Goal: Task Accomplishment & Management: Manage account settings

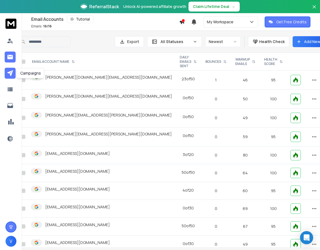
click at [8, 75] on icon at bounding box center [10, 73] width 7 height 7
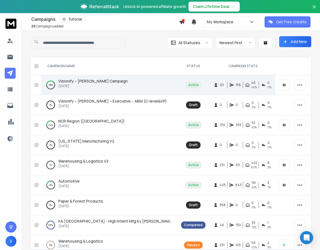
click at [106, 82] on span "Visionify – [PERSON_NAME] Campaign" at bounding box center [92, 80] width 69 height 5
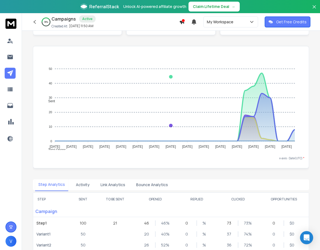
scroll to position [163, 0]
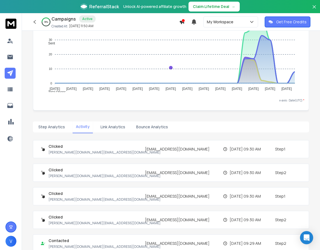
click at [79, 126] on button "Activity" at bounding box center [83, 126] width 20 height 13
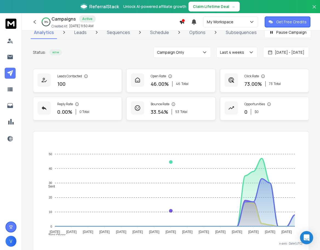
scroll to position [0, 0]
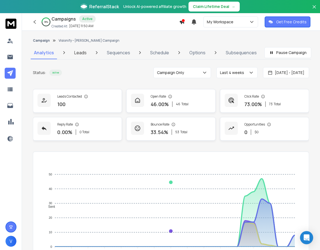
click at [83, 54] on p "Leads" at bounding box center [80, 52] width 12 height 7
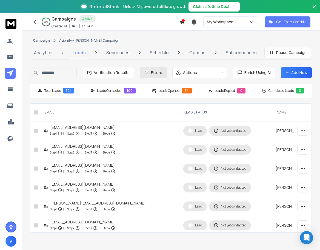
click at [159, 68] on button "Filters" at bounding box center [153, 72] width 27 height 11
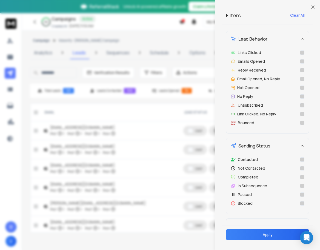
click at [300, 204] on button "Blocked" at bounding box center [302, 203] width 4 height 4
click at [255, 232] on button "Apply" at bounding box center [267, 234] width 83 height 11
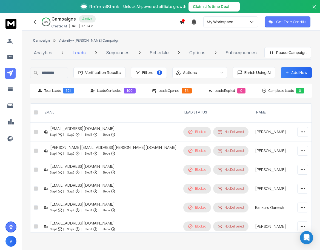
scroll to position [675, 0]
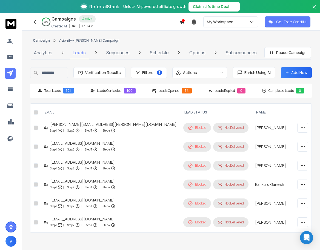
scroll to position [683, 0]
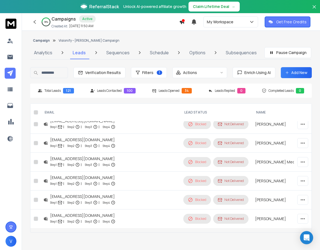
scroll to position [855, 0]
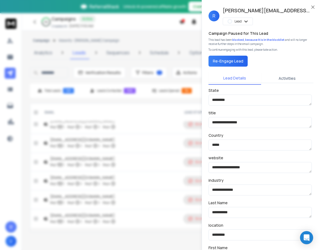
click at [161, 179] on div at bounding box center [160, 125] width 320 height 250
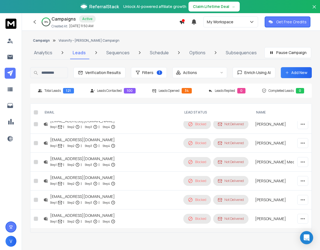
scroll to position [967, 0]
click at [251, 58] on td "[PERSON_NAME]" at bounding box center [283, 48] width 65 height 19
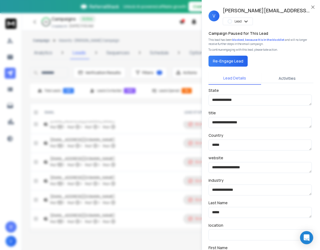
click at [124, 169] on div at bounding box center [160, 125] width 320 height 250
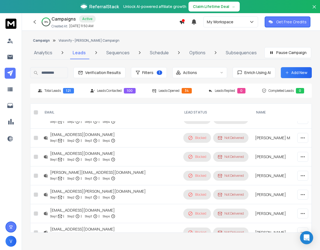
scroll to position [0, 0]
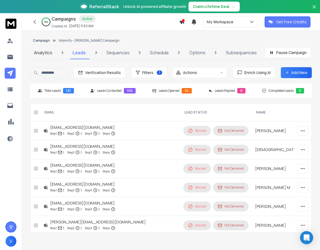
click at [42, 54] on p "Analytics" at bounding box center [43, 52] width 18 height 7
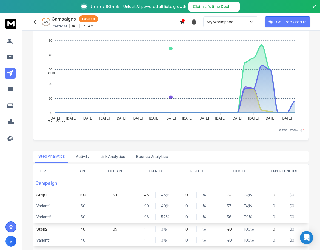
scroll to position [163, 0]
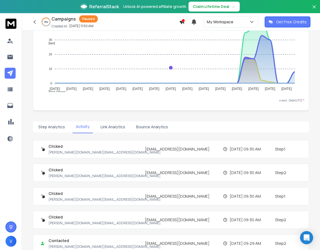
click at [81, 126] on button "Activity" at bounding box center [83, 126] width 20 height 13
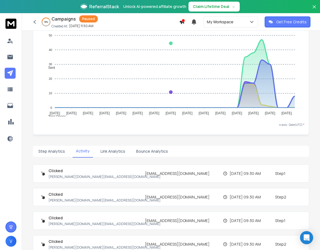
click at [83, 148] on button "Activity" at bounding box center [83, 151] width 20 height 13
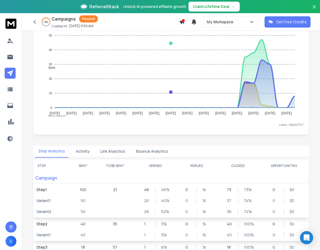
click at [59, 153] on button "Step Analytics" at bounding box center [51, 151] width 33 height 13
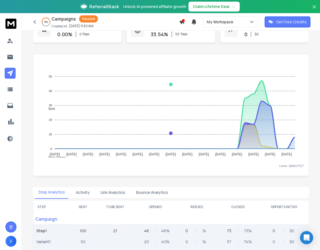
scroll to position [0, 0]
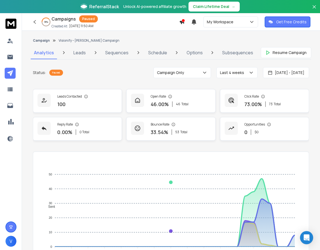
click at [42, 41] on button "Campaign" at bounding box center [41, 40] width 17 height 4
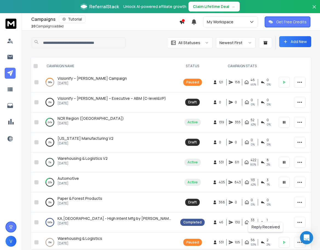
scroll to position [0, 1]
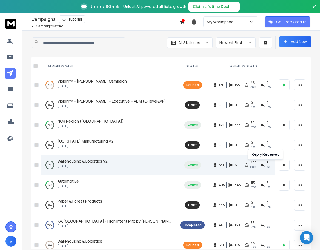
click at [266, 162] on span "8" at bounding box center [267, 162] width 2 height 4
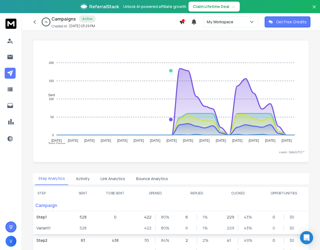
scroll to position [129, 0]
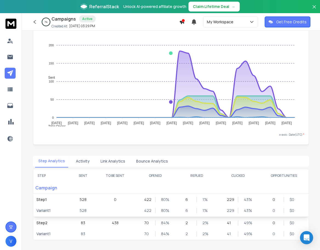
click at [85, 160] on button "Activity" at bounding box center [83, 161] width 20 height 12
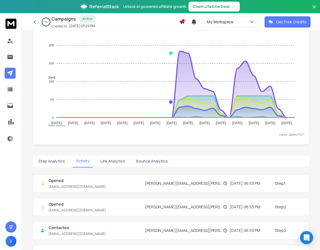
click at [114, 164] on button "Link Analytics" at bounding box center [112, 161] width 31 height 12
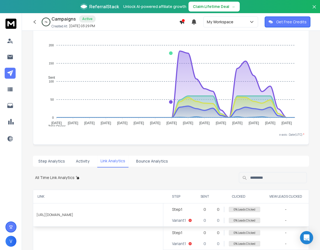
click at [75, 154] on div "Leads Contacted 528 Open Rate 79.92 % 422 Total Click Rate 43.37 % 229 Total Re…" at bounding box center [171, 208] width 276 height 497
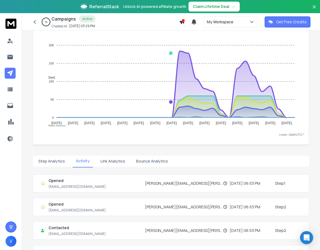
click at [87, 165] on button "Activity" at bounding box center [83, 161] width 20 height 13
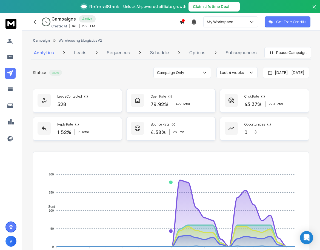
scroll to position [8, 0]
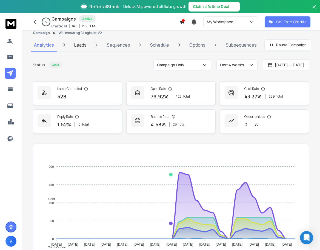
click at [86, 44] on link "Leads" at bounding box center [80, 44] width 19 height 13
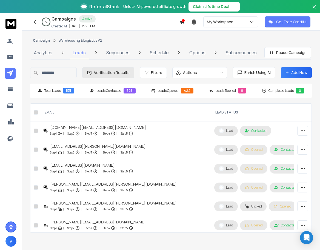
click at [116, 75] on button "Verification Results" at bounding box center [108, 72] width 52 height 11
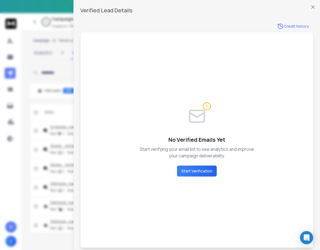
click at [76, 88] on div "Sheet Title Verified Lead Details Credit history No Verified Emails Yet Start v…" at bounding box center [196, 125] width 246 height 250
click at [59, 97] on div at bounding box center [160, 125] width 320 height 250
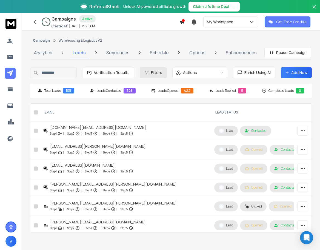
click at [157, 71] on span "Filters" at bounding box center [156, 72] width 11 height 5
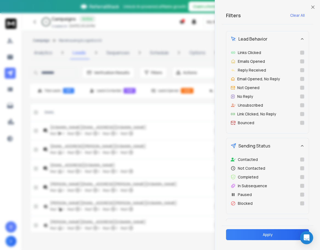
click at [302, 72] on button "Reply Received" at bounding box center [302, 70] width 4 height 4
click at [269, 235] on button "Apply" at bounding box center [267, 234] width 83 height 11
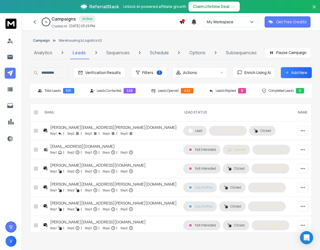
click at [293, 140] on td "[PERSON_NAME]" at bounding box center [311, 130] width 37 height 19
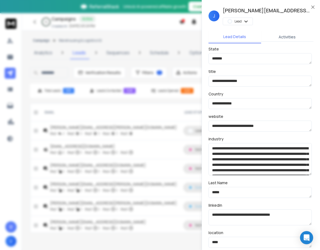
click at [142, 106] on div at bounding box center [160, 125] width 320 height 250
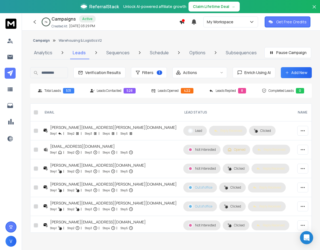
click at [94, 126] on div "[PERSON_NAME][EMAIL_ADDRESS][PERSON_NAME][DOMAIN_NAME]" at bounding box center [113, 126] width 126 height 5
click at [209, 135] on div "Reply Received" at bounding box center [228, 131] width 38 height 10
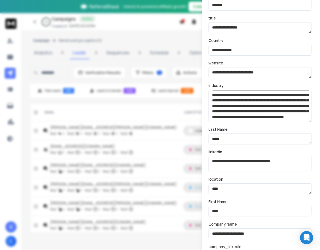
scroll to position [98, 0]
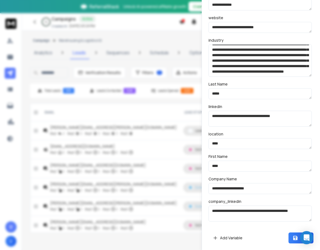
click at [122, 132] on div at bounding box center [160, 125] width 320 height 250
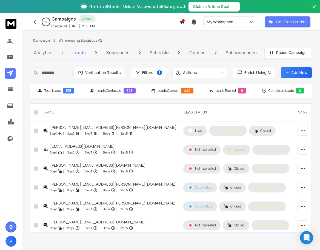
click at [305, 133] on icon "button" at bounding box center [302, 130] width 5 height 5
click at [180, 111] on th "LEAD STATUS" at bounding box center [236, 112] width 113 height 18
drag, startPoint x: 115, startPoint y: 127, endPoint x: 45, endPoint y: 125, distance: 70.1
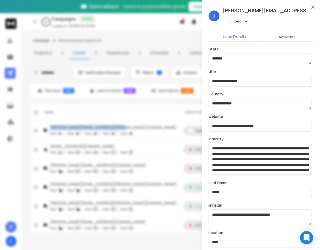
copy div "[PERSON_NAME][EMAIL_ADDRESS][PERSON_NAME][DOMAIN_NAME]"
click at [151, 45] on div at bounding box center [160, 125] width 320 height 250
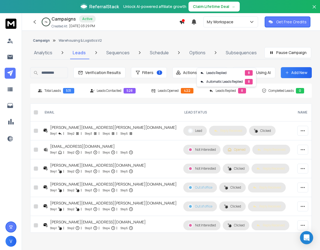
click at [230, 90] on p "Leads Replied" at bounding box center [225, 90] width 20 height 4
click at [240, 90] on div "8" at bounding box center [242, 90] width 8 height 5
click at [233, 92] on p "Leads Replied" at bounding box center [225, 90] width 20 height 4
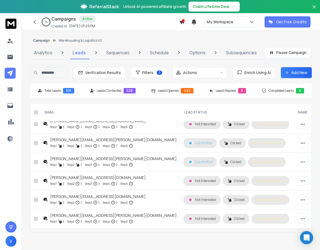
scroll to position [79, 0]
click at [109, 148] on div "Step 1 | Step 2 | Step 3 | Step 4 | Step 5" at bounding box center [113, 145] width 126 height 5
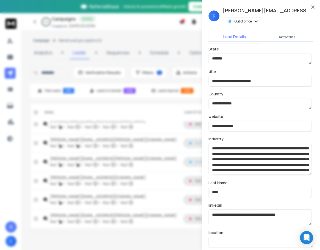
click at [109, 148] on div at bounding box center [160, 125] width 320 height 250
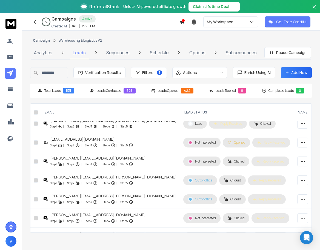
scroll to position [0, 0]
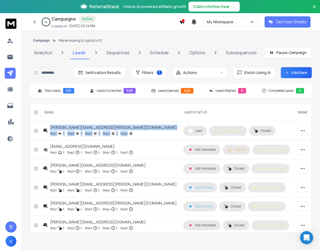
drag, startPoint x: 117, startPoint y: 128, endPoint x: 48, endPoint y: 128, distance: 69.5
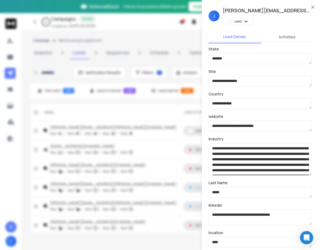
click at [6, 181] on div at bounding box center [160, 125] width 320 height 250
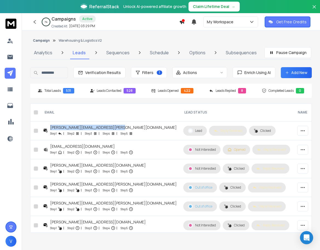
drag, startPoint x: 49, startPoint y: 128, endPoint x: 112, endPoint y: 129, distance: 63.0
click at [112, 129] on td "[PERSON_NAME][EMAIL_ADDRESS][PERSON_NAME][DOMAIN_NAME] Step 1 | Step 2 | Step 3…" at bounding box center [110, 130] width 140 height 19
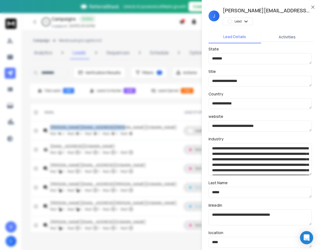
copy div "[PERSON_NAME][EMAIL_ADDRESS][PERSON_NAME][DOMAIN_NAME]"
click at [7, 74] on div at bounding box center [160, 125] width 320 height 250
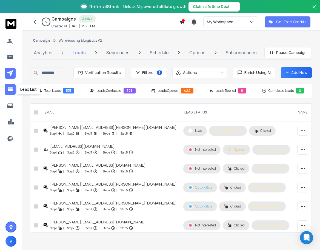
click at [10, 88] on icon at bounding box center [10, 89] width 5 height 4
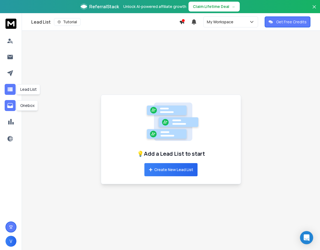
click at [10, 103] on icon at bounding box center [10, 105] width 6 height 5
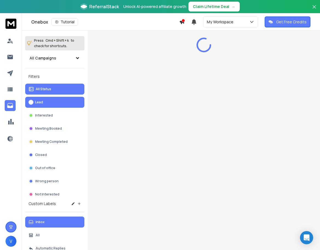
click at [66, 105] on button "Lead" at bounding box center [54, 102] width 59 height 11
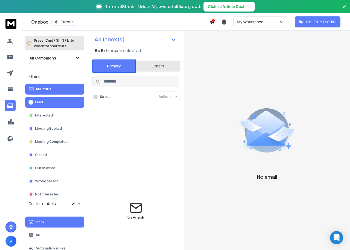
click at [44, 90] on p "All Status" at bounding box center [44, 89] width 16 height 4
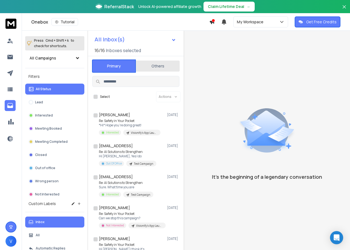
click at [168, 65] on button "Others" at bounding box center [158, 66] width 44 height 12
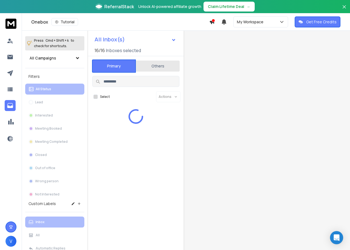
click at [110, 67] on button "Primary" at bounding box center [114, 65] width 44 height 13
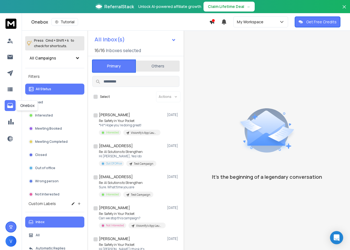
click at [10, 107] on icon at bounding box center [10, 105] width 6 height 5
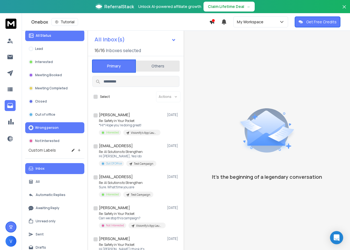
scroll to position [61, 0]
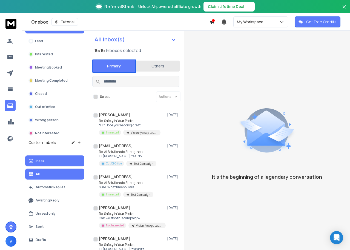
click at [49, 175] on button "All" at bounding box center [54, 173] width 59 height 11
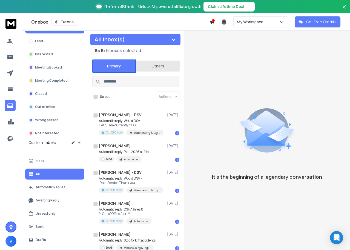
click at [175, 40] on icon at bounding box center [173, 39] width 5 height 5
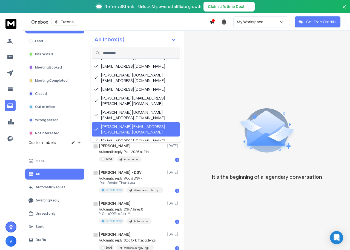
scroll to position [69, 0]
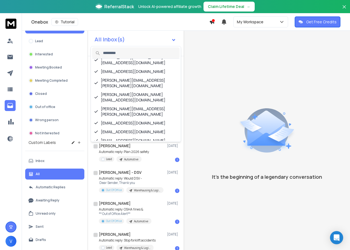
click at [162, 145] on div "[EMAIL_ADDRESS][DOMAIN_NAME]" at bounding box center [136, 149] width 88 height 9
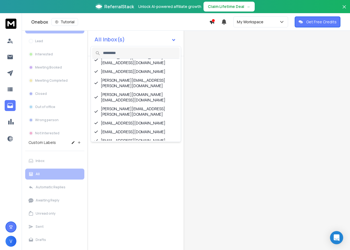
click at [162, 145] on div "[EMAIL_ADDRESS][DOMAIN_NAME]" at bounding box center [136, 149] width 88 height 9
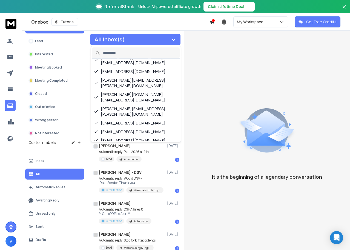
click at [176, 39] on button "All Inbox(s)" at bounding box center [135, 39] width 90 height 11
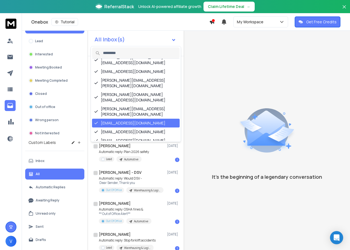
scroll to position [0, 0]
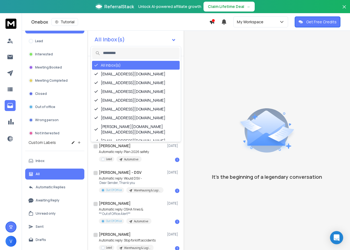
click at [137, 66] on div "All Inbox(s)" at bounding box center [136, 65] width 88 height 9
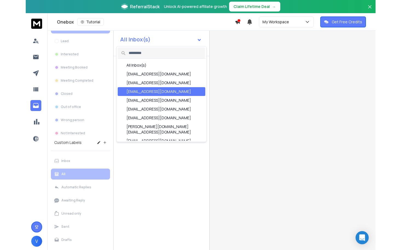
scroll to position [69, 0]
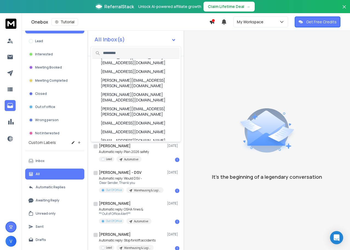
click at [133, 145] on div "[EMAIL_ADDRESS][DOMAIN_NAME]" at bounding box center [136, 149] width 88 height 9
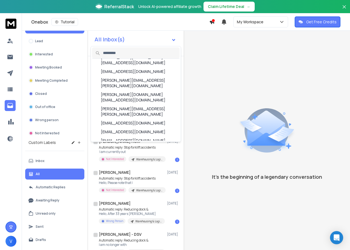
click at [227, 74] on div "It’s the beginning of a legendary conversation" at bounding box center [267, 137] width 166 height 212
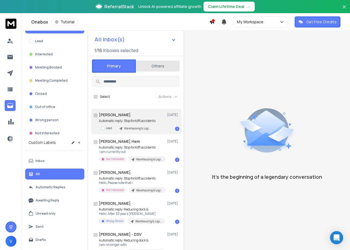
click at [133, 116] on div "[PERSON_NAME] [DATE]" at bounding box center [139, 114] width 80 height 5
click at [137, 117] on div "[PERSON_NAME] [DATE]" at bounding box center [139, 114] width 80 height 5
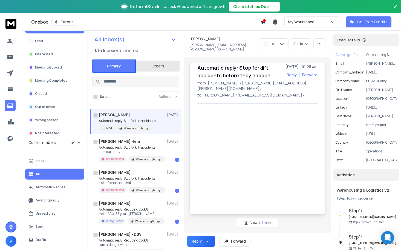
scroll to position [20, 0]
click at [257, 221] on p "View all 1 reply" at bounding box center [260, 222] width 21 height 4
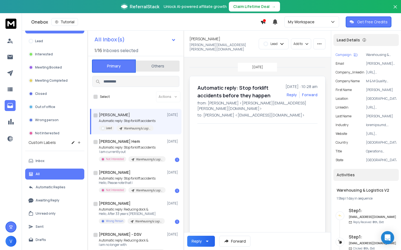
click at [44, 175] on button "All" at bounding box center [54, 173] width 59 height 11
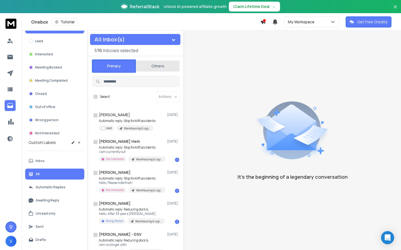
click at [175, 36] on button "All Inbox(s)" at bounding box center [135, 39] width 90 height 11
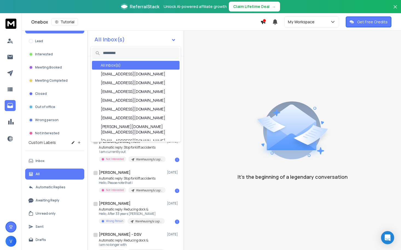
click at [124, 62] on div "All Inbox(s)" at bounding box center [136, 65] width 88 height 9
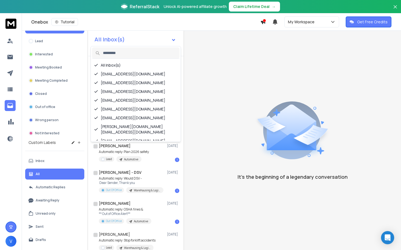
click at [215, 28] on div "Onebox Tutorial My Workspace Get Free Credits" at bounding box center [200, 22] width 401 height 18
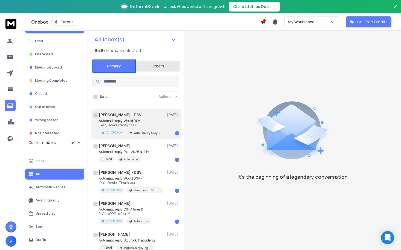
click at [141, 118] on p "Automatic reply: Would DSV -" at bounding box center [131, 120] width 65 height 4
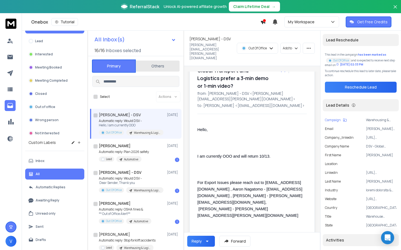
scroll to position [39, 0]
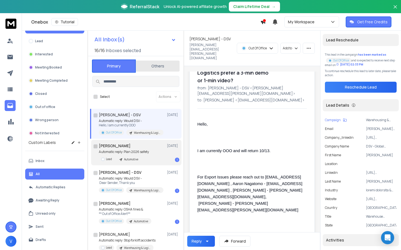
click at [144, 145] on div "[PERSON_NAME] [DATE]" at bounding box center [139, 145] width 80 height 5
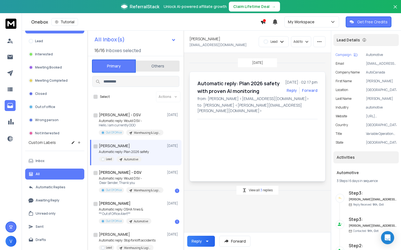
click at [249, 192] on p "View all 3 replies" at bounding box center [261, 190] width 24 height 4
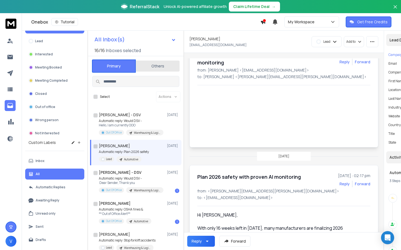
scroll to position [35, 0]
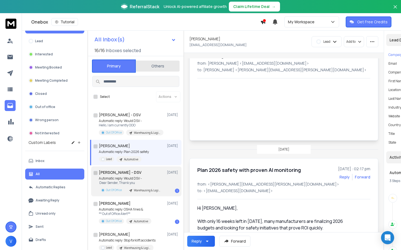
click at [121, 174] on h1 "[PERSON_NAME] - DSV" at bounding box center [120, 171] width 43 height 5
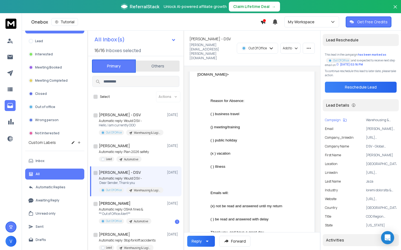
scroll to position [355, 0]
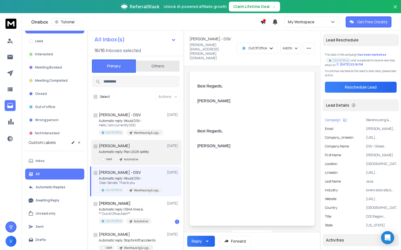
click at [131, 149] on p "Automatic reply: Plan 2026 safety" at bounding box center [124, 151] width 50 height 4
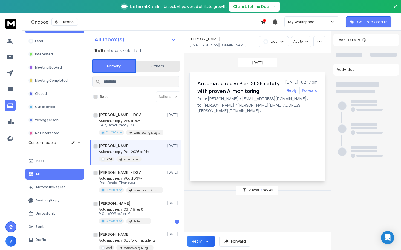
scroll to position [0, 0]
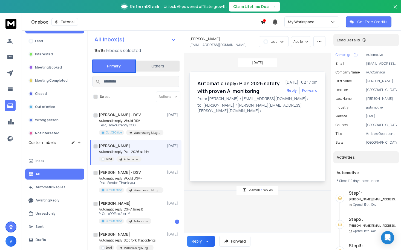
click at [257, 196] on div "[DATE] Automatic reply: Plan 2026 safety with proven AI monitoring [DATE] : 02:…" at bounding box center [257, 156] width 147 height 197
click at [256, 192] on p "View all 3 replies" at bounding box center [261, 190] width 24 height 4
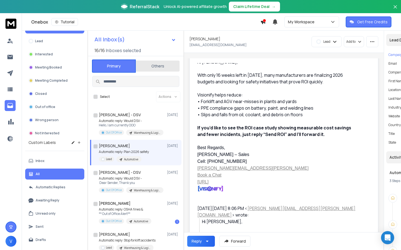
click at [315, 157] on div "[PERSON_NAME] – Sales" at bounding box center [277, 154] width 160 height 7
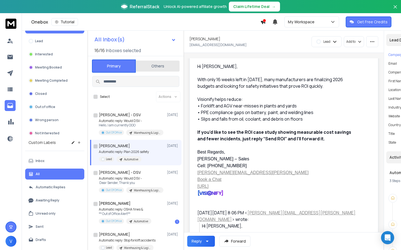
click at [153, 154] on div "Automatic reply: Plan 2026 safety Lead Automotive" at bounding box center [139, 155] width 80 height 12
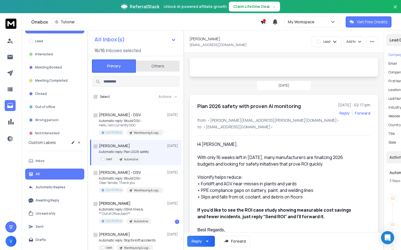
scroll to position [99, 0]
click at [248, 196] on div "Visionify helps reduce: • Forklift and AGV near-misses in plants and yards • PP…" at bounding box center [277, 186] width 160 height 26
drag, startPoint x: 197, startPoint y: 106, endPoint x: 301, endPoint y: 107, distance: 104.5
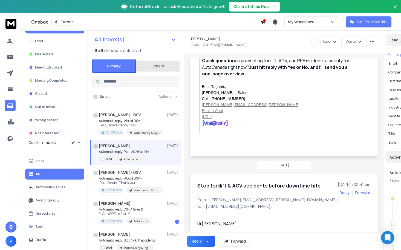
scroll to position [1106, 0]
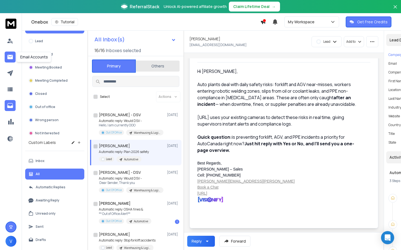
click at [9, 57] on icon at bounding box center [9, 57] width 5 height 4
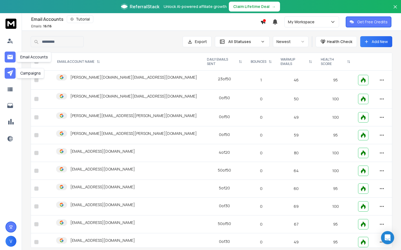
click at [9, 71] on icon at bounding box center [10, 73] width 7 height 7
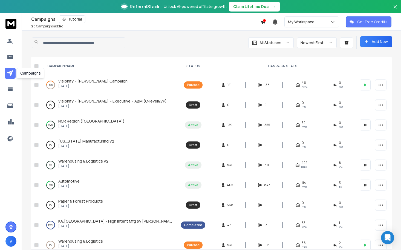
click at [183, 36] on div at bounding box center [121, 42] width 181 height 13
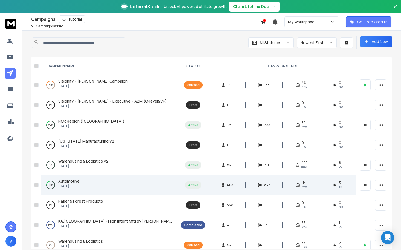
click at [108, 181] on div "22 % Automotive [DATE]" at bounding box center [109, 184] width 126 height 13
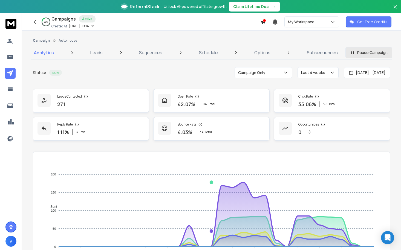
click at [319, 55] on button "Pause Campaign" at bounding box center [368, 52] width 47 height 11
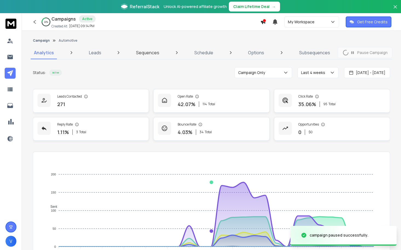
click at [153, 53] on p "Sequences" at bounding box center [147, 52] width 23 height 7
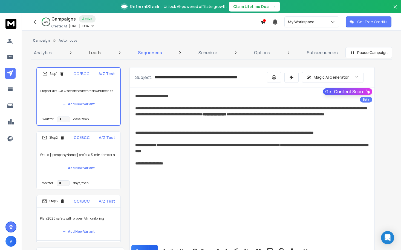
click at [100, 54] on p "Leads" at bounding box center [95, 52] width 12 height 7
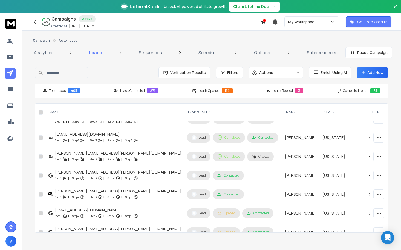
scroll to position [484, 1]
click at [151, 53] on p "Sequences" at bounding box center [150, 52] width 23 height 7
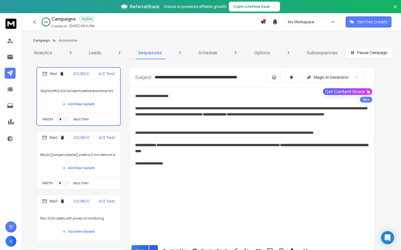
click at [249, 134] on div "**********" at bounding box center [252, 132] width 234 height 6
click at [319, 91] on button "Get Content Score" at bounding box center [347, 91] width 49 height 7
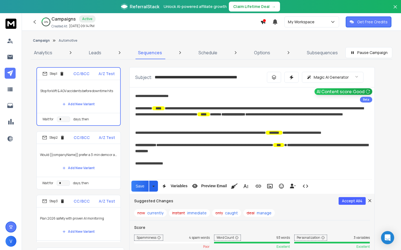
click at [43, 157] on p "Would {{companyName}} prefer a 3-min demo or a 1-min video?" at bounding box center [78, 154] width 77 height 15
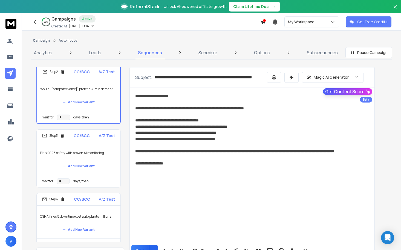
scroll to position [73, 0]
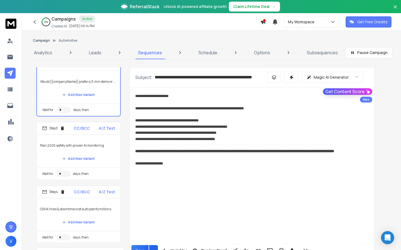
click at [46, 149] on p "Plan 2026 safety with proven AI monitoring" at bounding box center [78, 145] width 77 height 15
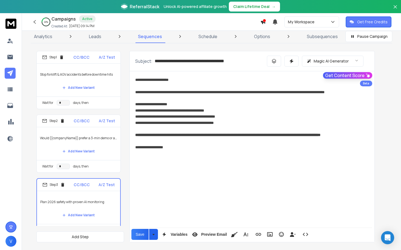
scroll to position [125, 0]
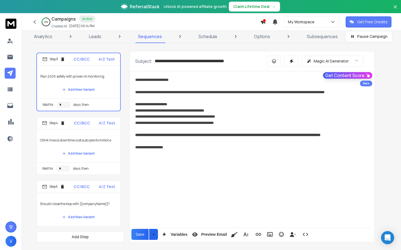
click at [56, 139] on p "OSHA fines & downtime cost auto plants millions" at bounding box center [78, 139] width 77 height 15
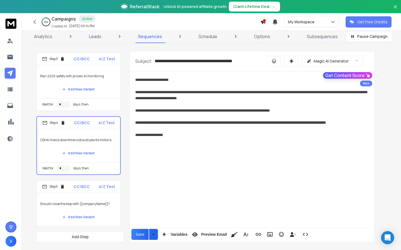
click at [52, 202] on p "Should I close the loop with {{companyName}}?" at bounding box center [78, 203] width 77 height 15
type input "**********"
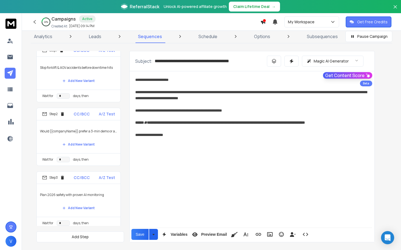
scroll to position [0, 0]
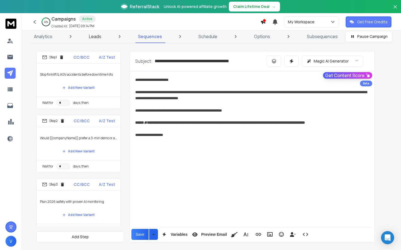
click at [100, 37] on p "Leads" at bounding box center [95, 36] width 12 height 7
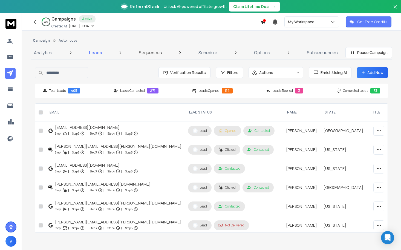
click at [156, 48] on link "Sequences" at bounding box center [150, 52] width 30 height 13
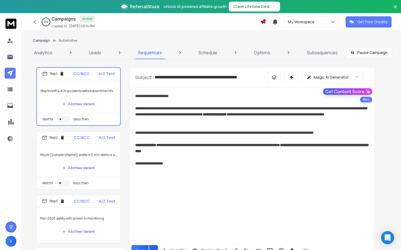
scroll to position [16, 0]
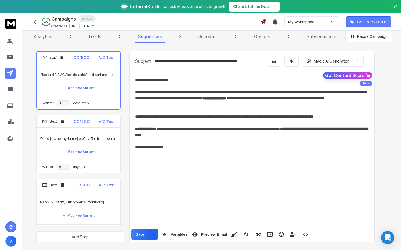
click at [155, 234] on icon "button" at bounding box center [153, 233] width 7 height 3
click at [237, 181] on div "**********" at bounding box center [252, 146] width 245 height 150
click at [207, 37] on p "Schedule" at bounding box center [207, 36] width 19 height 7
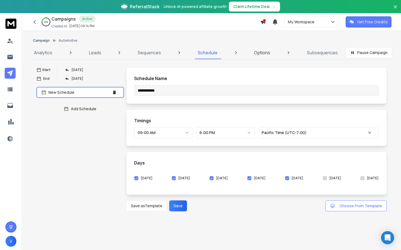
click at [262, 54] on p "Options" at bounding box center [262, 52] width 16 height 7
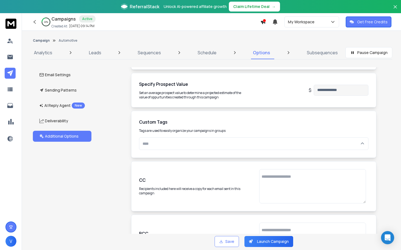
scroll to position [980, 0]
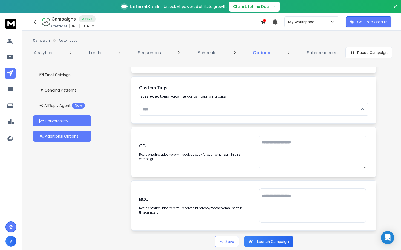
click at [71, 118] on button "Deliverability" at bounding box center [62, 120] width 59 height 11
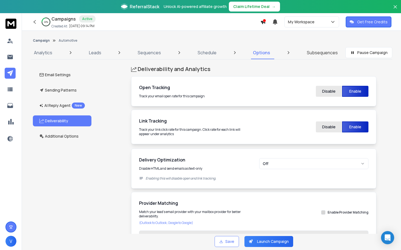
scroll to position [539, 0]
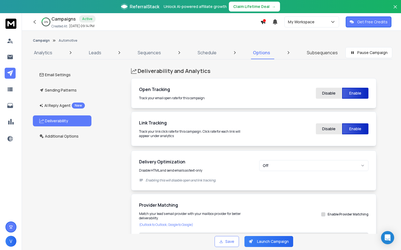
click at [319, 50] on p "Subsequences" at bounding box center [322, 52] width 31 height 7
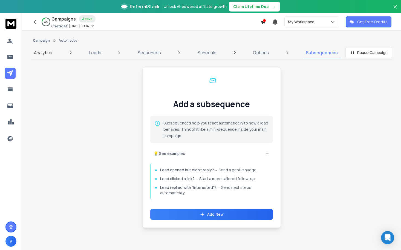
click at [49, 53] on p "Analytics" at bounding box center [43, 52] width 18 height 7
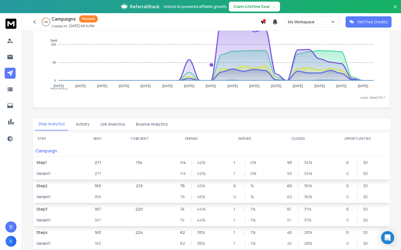
scroll to position [199, 0]
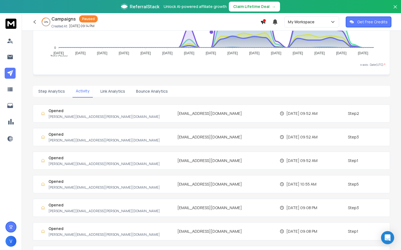
click at [84, 96] on button "Activity" at bounding box center [83, 91] width 20 height 13
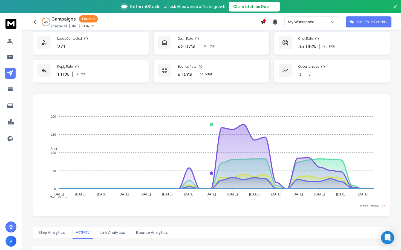
scroll to position [0, 0]
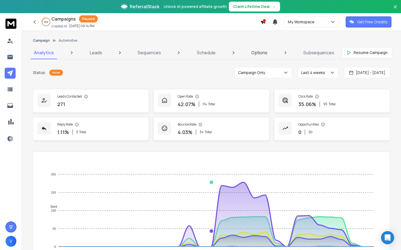
click at [265, 55] on p "Options" at bounding box center [259, 52] width 16 height 7
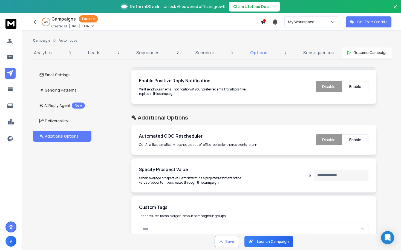
scroll to position [980, 0]
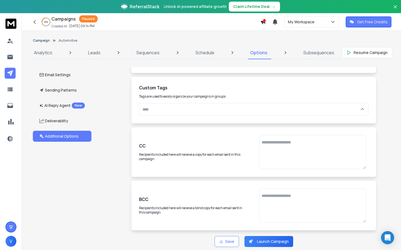
click at [283, 195] on input at bounding box center [281, 195] width 38 height 10
click at [195, 187] on div "BCC Recipients included here will receive a blind copy for each email sent in t…" at bounding box center [253, 205] width 245 height 50
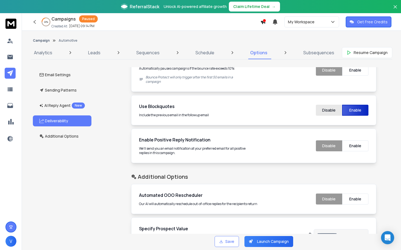
scroll to position [801, 0]
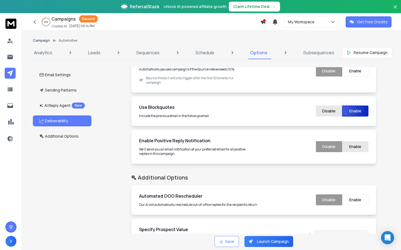
click at [319, 147] on button "Enable" at bounding box center [355, 146] width 26 height 11
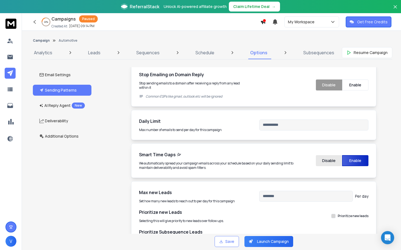
scroll to position [154, 0]
click at [317, 42] on div "Campaign Automotive" at bounding box center [211, 40] width 357 height 4
click at [318, 53] on p "Subsequences" at bounding box center [318, 52] width 31 height 7
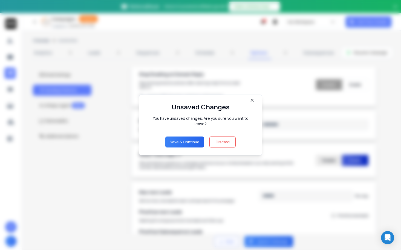
click at [224, 137] on button "Discard" at bounding box center [222, 141] width 26 height 11
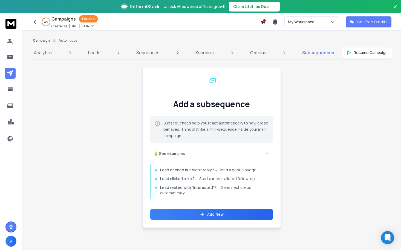
click at [255, 57] on link "Options" at bounding box center [258, 52] width 23 height 13
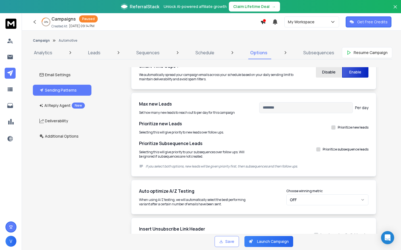
scroll to position [238, 0]
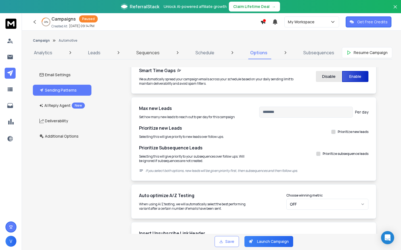
click at [141, 52] on p "Sequences" at bounding box center [147, 52] width 23 height 7
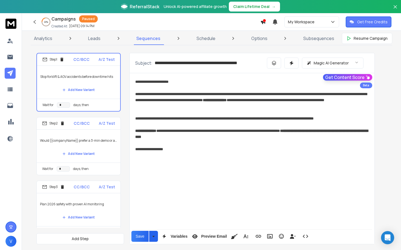
scroll to position [16, 0]
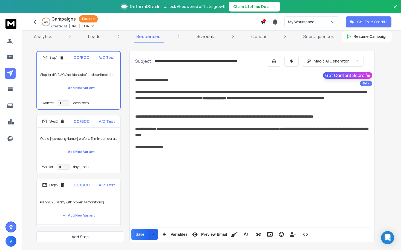
click at [210, 39] on p "Schedule" at bounding box center [205, 36] width 19 height 7
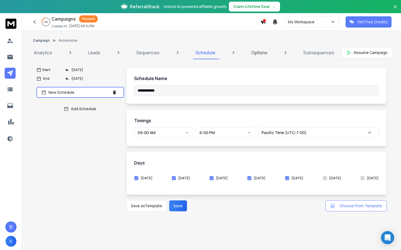
click at [261, 53] on p "Options" at bounding box center [259, 52] width 16 height 7
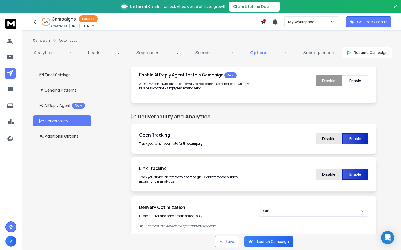
scroll to position [494, 0]
click at [11, 105] on icon at bounding box center [10, 105] width 6 height 5
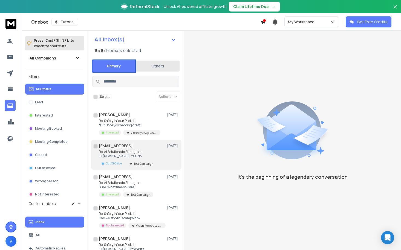
click at [152, 149] on p "Re: AI Solutions to Strengthen" at bounding box center [127, 151] width 57 height 4
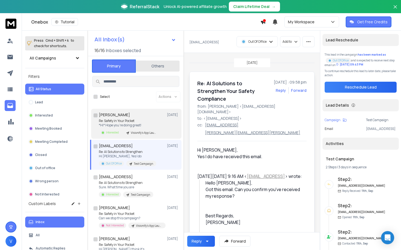
click at [145, 112] on div "[PERSON_NAME] [DATE]" at bounding box center [139, 114] width 80 height 5
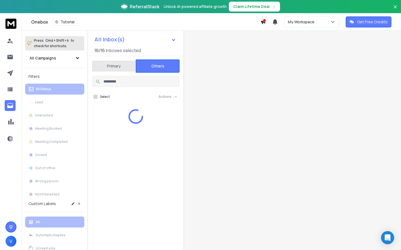
click at [155, 65] on button "Others" at bounding box center [158, 65] width 44 height 13
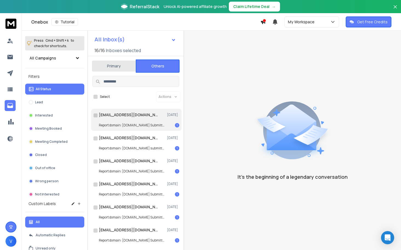
click at [134, 126] on p "Report domain: [DOMAIN_NAME] Submitter: [DOMAIN_NAME]" at bounding box center [132, 125] width 66 height 4
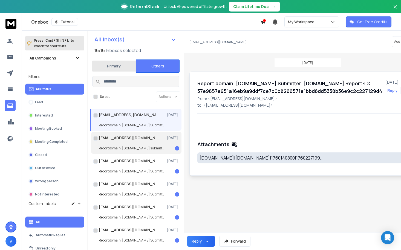
click at [134, 147] on p "Report domain: [DOMAIN_NAME] submitter: [DOMAIN_NAME]" at bounding box center [132, 148] width 66 height 4
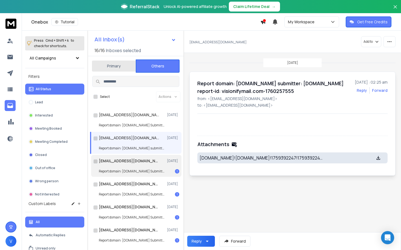
click at [135, 172] on p "Report domain: [DOMAIN_NAME] Submitter: [DOMAIN_NAME]" at bounding box center [132, 171] width 66 height 4
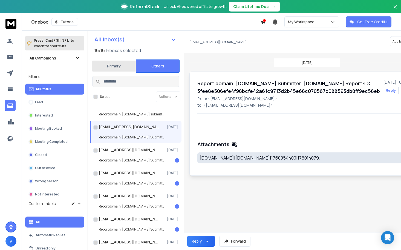
scroll to position [36, 0]
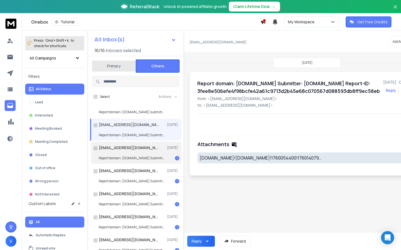
click at [125, 150] on h1 "[EMAIL_ADDRESS][DOMAIN_NAME]" at bounding box center [129, 147] width 60 height 5
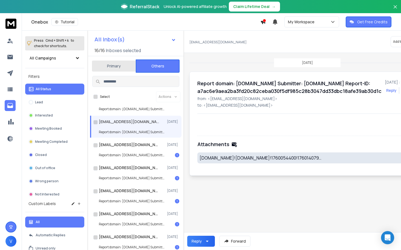
scroll to position [66, 0]
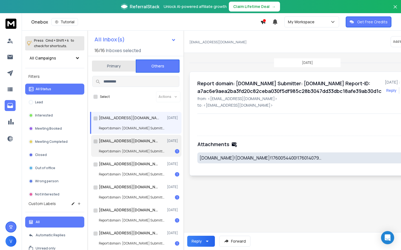
click at [118, 149] on p "Report domain: [DOMAIN_NAME] Submitter: [DOMAIN_NAME]" at bounding box center [132, 151] width 66 height 4
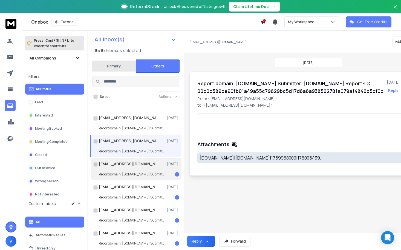
click at [116, 172] on div "Report domain: [DOMAIN_NAME] Submitter: [DOMAIN_NAME] 1" at bounding box center [139, 171] width 80 height 9
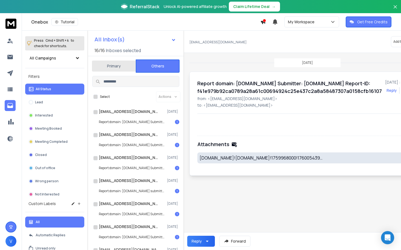
scroll to position [450, 0]
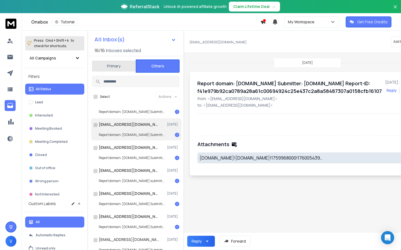
click at [116, 135] on p "Report domain: [DOMAIN_NAME] Submitter: [DOMAIN_NAME]" at bounding box center [132, 134] width 66 height 4
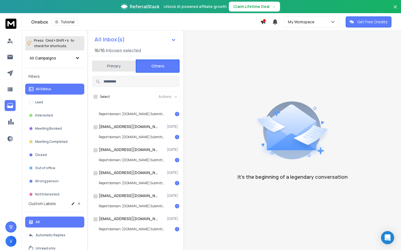
scroll to position [1022, 0]
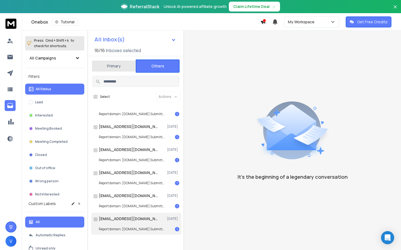
click at [152, 219] on h1 "[EMAIL_ADDRESS][DOMAIN_NAME]" at bounding box center [129, 218] width 60 height 5
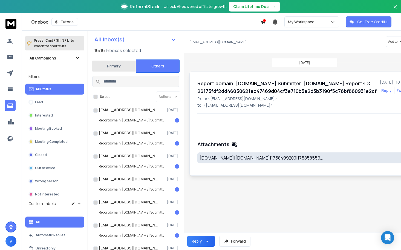
scroll to position [790, 0]
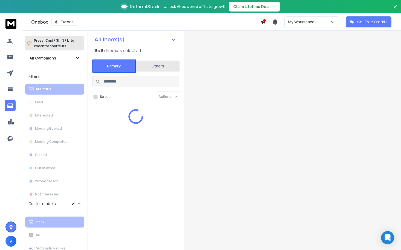
click at [111, 64] on button "Primary" at bounding box center [114, 65] width 44 height 13
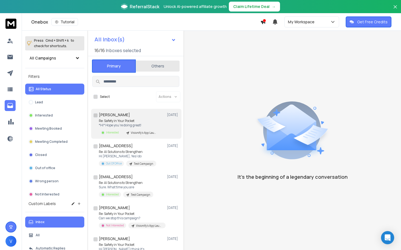
click at [141, 118] on div "[PERSON_NAME] [DATE] Re: Safety in Your Pocket *Hi* Hope you’re doing great! In…" at bounding box center [139, 123] width 80 height 23
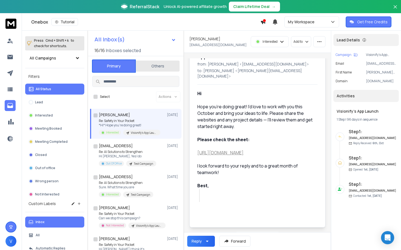
scroll to position [44, 0]
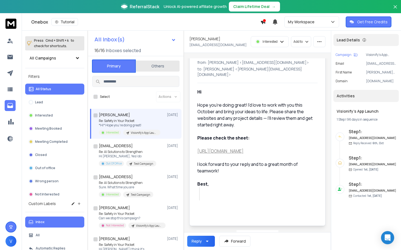
click at [273, 232] on p "View all 2 replies" at bounding box center [261, 234] width 24 height 4
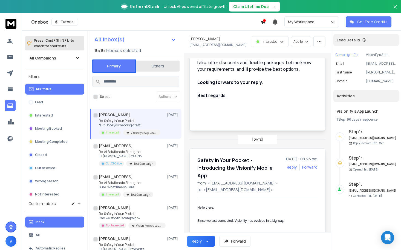
scroll to position [352, 0]
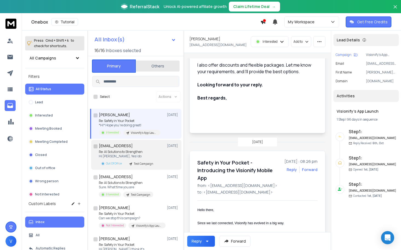
click at [130, 153] on p "Re: AI Solutions to Strengthen" at bounding box center [127, 151] width 57 height 4
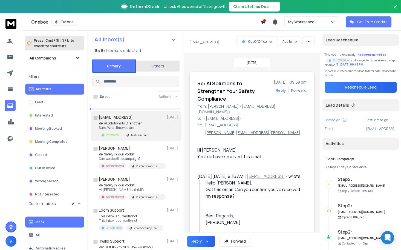
scroll to position [68, 0]
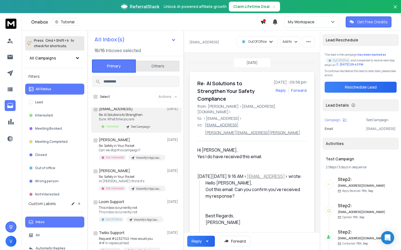
click at [136, 114] on p "Re: AI Solutions to Strengthen" at bounding box center [126, 114] width 54 height 4
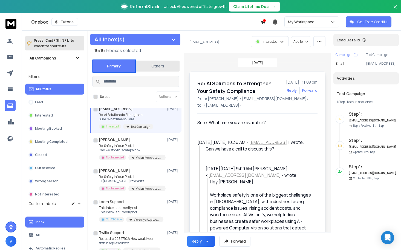
click at [173, 39] on icon at bounding box center [173, 39] width 5 height 5
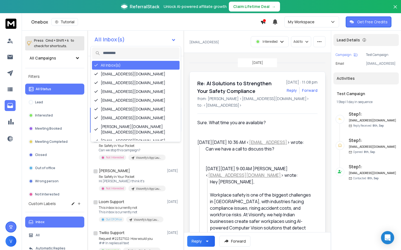
click at [138, 63] on div "All Inbox(s)" at bounding box center [136, 65] width 88 height 9
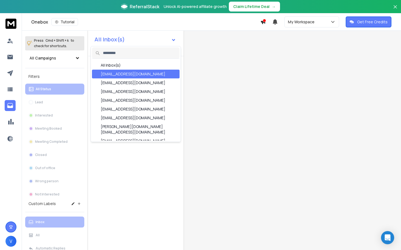
click at [137, 76] on div "[EMAIL_ADDRESS][DOMAIN_NAME]" at bounding box center [136, 73] width 88 height 9
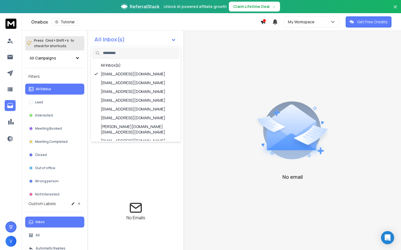
click at [209, 57] on div "No email" at bounding box center [292, 137] width 217 height 212
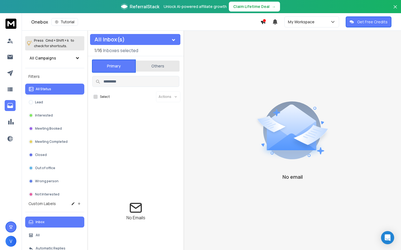
click at [173, 38] on icon at bounding box center [173, 39] width 5 height 5
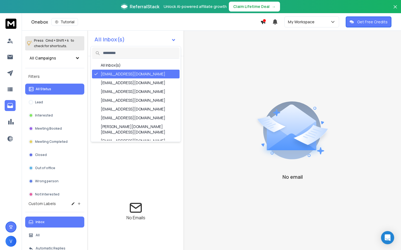
click at [99, 75] on div "[EMAIL_ADDRESS][DOMAIN_NAME]" at bounding box center [136, 73] width 88 height 9
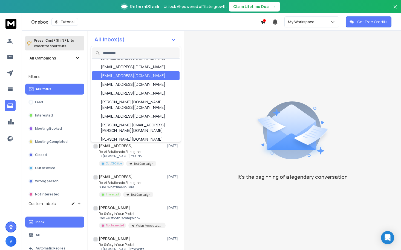
scroll to position [26, 0]
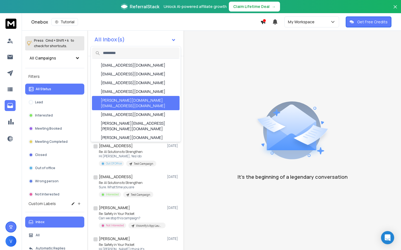
click at [111, 102] on div "[PERSON_NAME][DOMAIN_NAME][EMAIL_ADDRESS][DOMAIN_NAME]" at bounding box center [136, 103] width 88 height 14
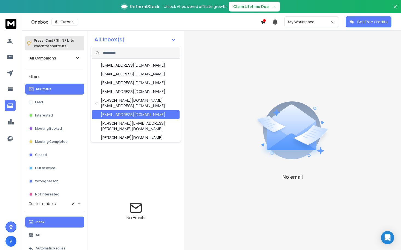
click at [170, 110] on div "[EMAIL_ADDRESS][DOMAIN_NAME]" at bounding box center [136, 114] width 88 height 9
click at [199, 83] on div "No email" at bounding box center [292, 137] width 217 height 212
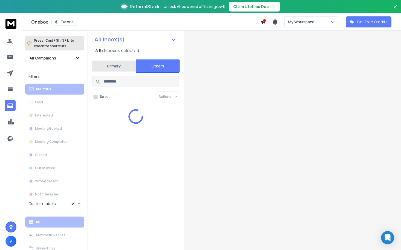
click at [155, 66] on button "Others" at bounding box center [158, 65] width 44 height 13
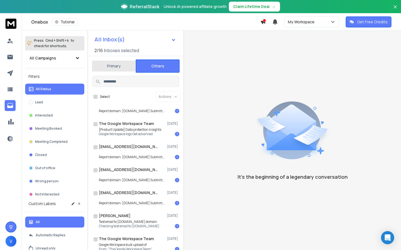
scroll to position [448, 0]
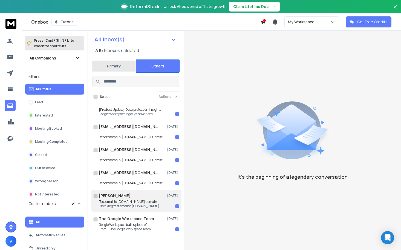
click at [140, 207] on p "Checking test email to [DOMAIN_NAME]" at bounding box center [129, 206] width 60 height 4
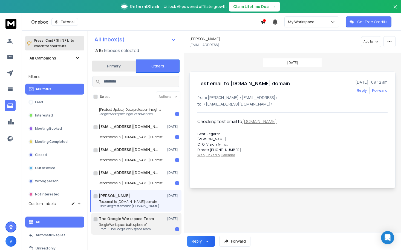
click at [140, 223] on p "Google Workspace bulk upload of" at bounding box center [125, 224] width 53 height 4
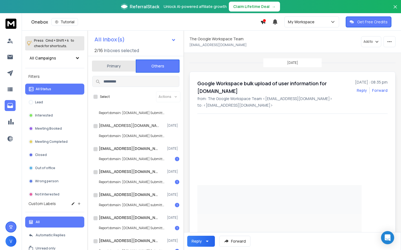
scroll to position [0, 0]
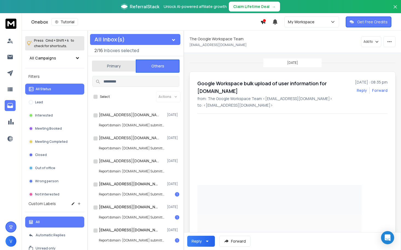
click at [170, 40] on button "All Inbox(s)" at bounding box center [135, 39] width 90 height 11
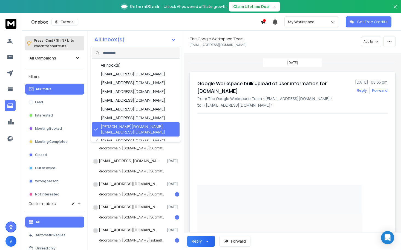
click at [138, 127] on div "[PERSON_NAME][DOMAIN_NAME][EMAIL_ADDRESS][DOMAIN_NAME]" at bounding box center [136, 129] width 88 height 14
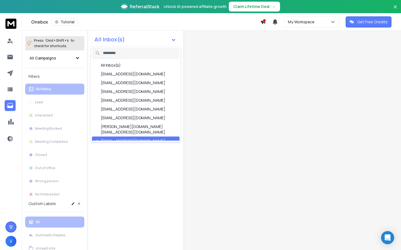
click at [141, 136] on div "[EMAIL_ADDRESS][DOMAIN_NAME]" at bounding box center [136, 140] width 88 height 9
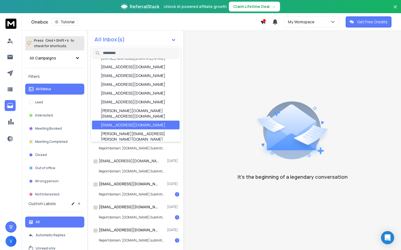
scroll to position [31, 0]
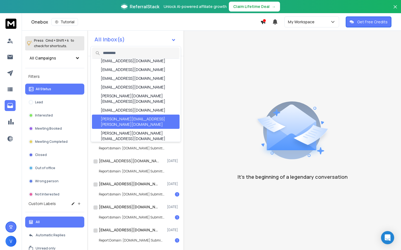
click at [134, 114] on div "[PERSON_NAME][EMAIL_ADDRESS][PERSON_NAME][DOMAIN_NAME]" at bounding box center [136, 121] width 88 height 14
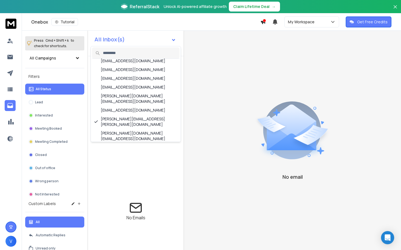
click at [161, 143] on div "[PERSON_NAME][EMAIL_ADDRESS][PERSON_NAME][DOMAIN_NAME]" at bounding box center [136, 150] width 88 height 14
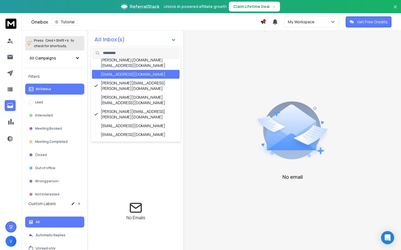
scroll to position [69, 0]
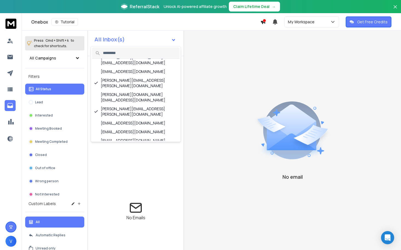
click at [230, 88] on div "No email" at bounding box center [292, 137] width 217 height 212
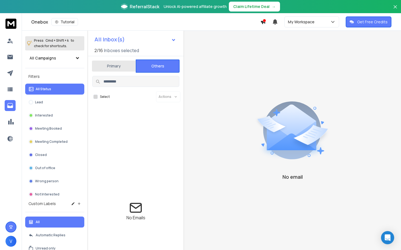
click at [106, 66] on button "Primary" at bounding box center [114, 66] width 44 height 12
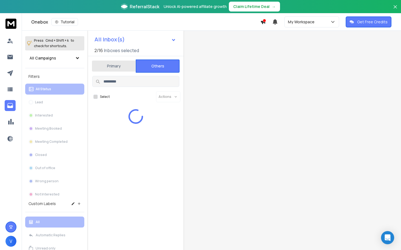
click at [153, 63] on button "Others" at bounding box center [158, 65] width 44 height 13
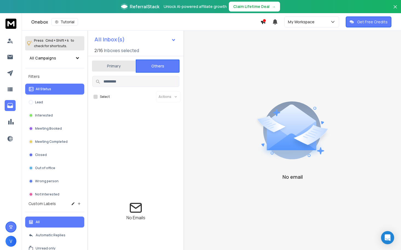
click at [44, 79] on h3 "Filters" at bounding box center [54, 77] width 59 height 8
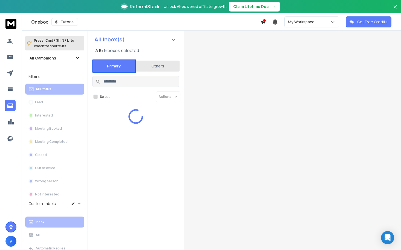
click at [118, 66] on button "Primary" at bounding box center [114, 65] width 44 height 13
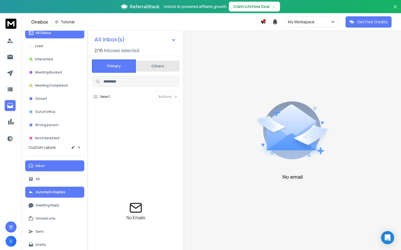
scroll to position [60, 0]
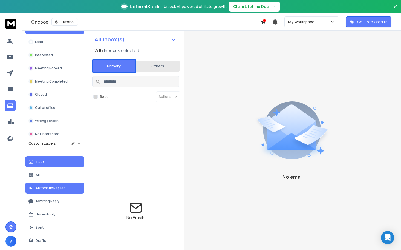
click at [54, 186] on p "Automatic Replies" at bounding box center [51, 188] width 30 height 4
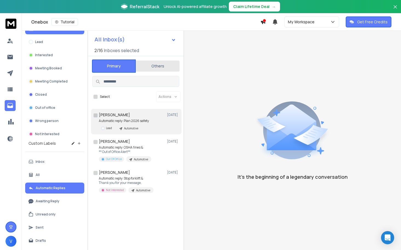
click at [141, 116] on div "[PERSON_NAME] [DATE]" at bounding box center [139, 114] width 80 height 5
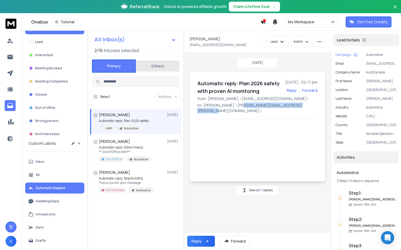
drag, startPoint x: 235, startPoint y: 113, endPoint x: 299, endPoint y: 114, distance: 63.2
click at [299, 113] on p "to: [PERSON_NAME] <[PERSON_NAME][EMAIL_ADDRESS][PERSON_NAME][DOMAIN_NAME]>" at bounding box center [257, 107] width 120 height 11
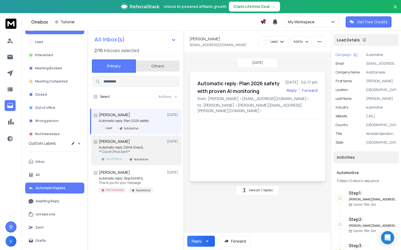
click at [140, 146] on p "Automatic reply: OSHA fines &" at bounding box center [125, 147] width 53 height 4
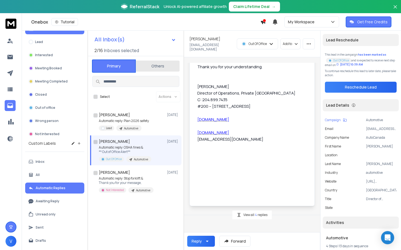
scroll to position [149, 0]
click at [256, 215] on p "View all 4 replies" at bounding box center [255, 214] width 24 height 4
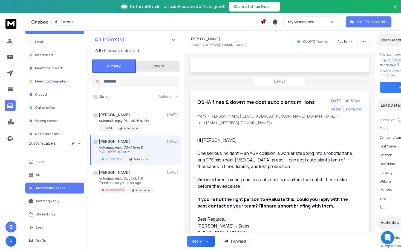
scroll to position [235, 0]
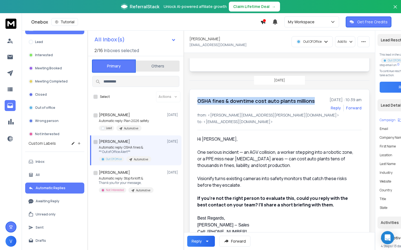
drag, startPoint x: 198, startPoint y: 133, endPoint x: 311, endPoint y: 136, distance: 113.3
click at [311, 111] on div "OSHA fines & downtime cost auto plants millions [DATE] : 10:39 am Reply Forward" at bounding box center [279, 104] width 164 height 14
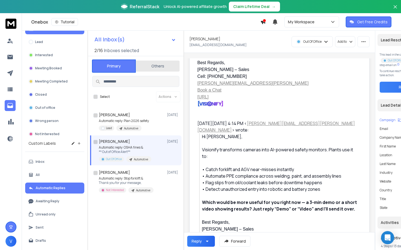
scroll to position [1120, 0]
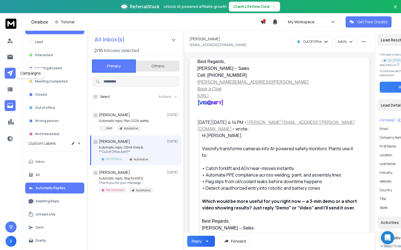
click at [11, 71] on icon at bounding box center [10, 73] width 7 height 7
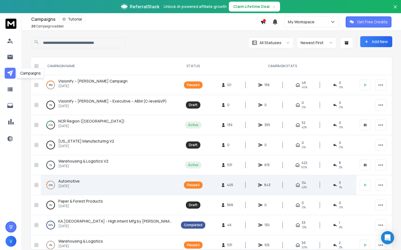
click at [138, 188] on div "22 % Automotive [DATE]" at bounding box center [109, 184] width 126 height 13
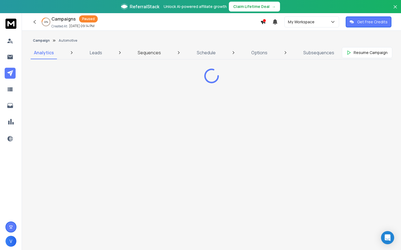
click at [146, 52] on p "Sequences" at bounding box center [149, 52] width 23 height 7
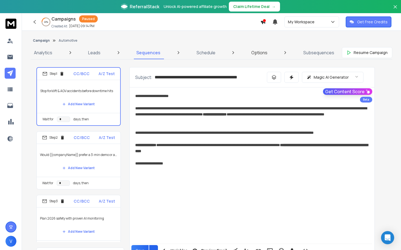
click at [259, 54] on p "Options" at bounding box center [259, 52] width 16 height 7
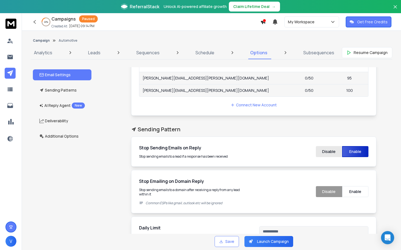
scroll to position [980, 0]
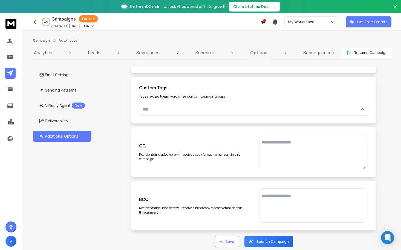
click at [289, 189] on div at bounding box center [312, 205] width 107 height 34
type input "**********"
click at [319, 209] on div "[PERSON_NAME][EMAIL_ADDRESS][PERSON_NAME]" at bounding box center [312, 205] width 107 height 34
click at [219, 244] on button "Save" at bounding box center [227, 241] width 24 height 11
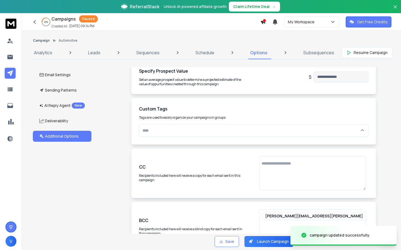
scroll to position [956, 0]
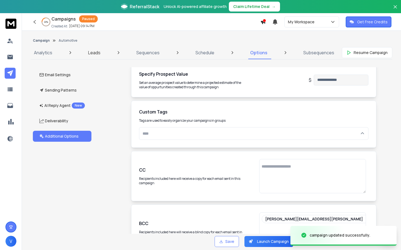
click at [102, 51] on link "Leads" at bounding box center [94, 52] width 19 height 13
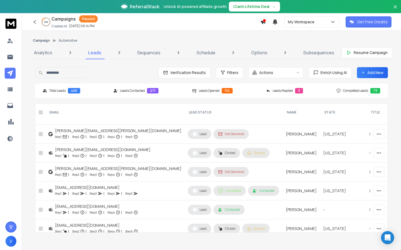
scroll to position [94, 0]
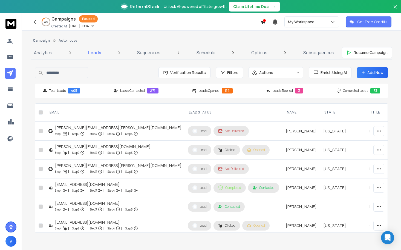
click at [192, 133] on span at bounding box center [194, 130] width 5 height 5
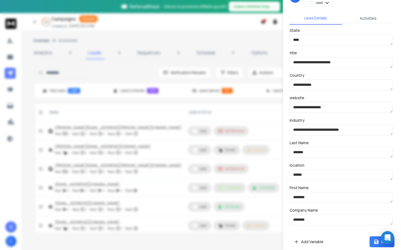
scroll to position [22, 0]
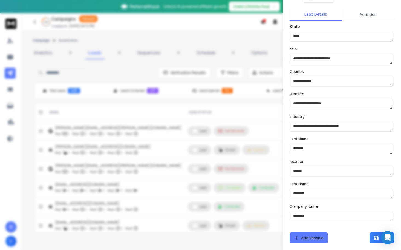
click at [303, 237] on button "Add Variable" at bounding box center [308, 237] width 38 height 11
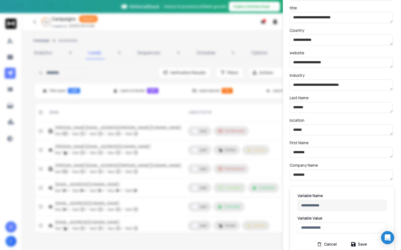
scroll to position [94, 0]
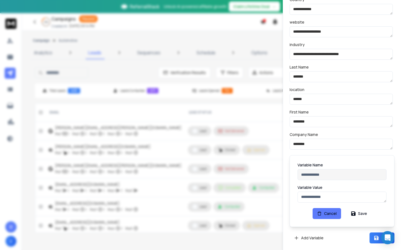
click at [319, 214] on button "Cancel" at bounding box center [326, 213] width 28 height 11
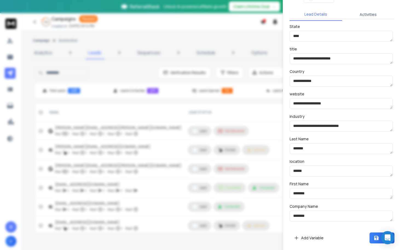
scroll to position [0, 0]
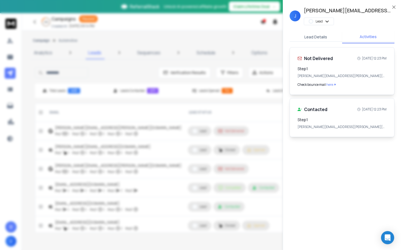
click at [319, 38] on button "Activities" at bounding box center [368, 37] width 53 height 13
click at [319, 74] on p "[PERSON_NAME][EMAIL_ADDRESS][PERSON_NAME][DOMAIN_NAME]" at bounding box center [341, 76] width 89 height 4
click at [319, 85] on link "here" at bounding box center [331, 84] width 10 height 4
click at [319, 129] on div "Contacted [DATE] 12:23 PM Step 1 [PERSON_NAME][EMAIL_ADDRESS][PERSON_NAME][DOMA…" at bounding box center [341, 117] width 105 height 39
click at [176, 189] on div at bounding box center [200, 125] width 401 height 250
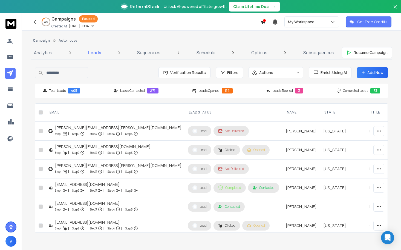
click at [228, 121] on td "Lead Contacted" at bounding box center [233, 112] width 98 height 19
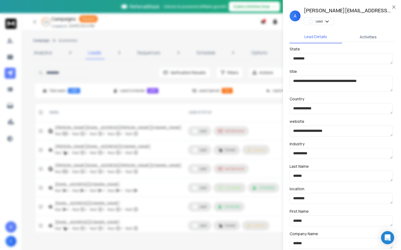
click at [319, 37] on button "Activities" at bounding box center [368, 37] width 53 height 12
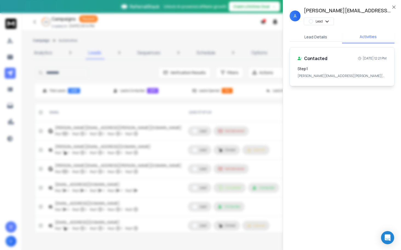
click at [319, 67] on div "Step 1" at bounding box center [341, 68] width 89 height 5
click at [319, 72] on div "Contacted [DATE] 12:21 PM Step 1 [PERSON_NAME][EMAIL_ADDRESS][PERSON_NAME][DOMA…" at bounding box center [341, 66] width 89 height 23
click at [319, 80] on div "Contacted [DATE] 12:21 PM Step 1 [PERSON_NAME][EMAIL_ADDRESS][PERSON_NAME][DOMA…" at bounding box center [341, 66] width 105 height 39
click at [319, 107] on div "Multi Select Table Sheet A [PERSON_NAME][EMAIL_ADDRESS][PERSON_NAME][DOMAIN_NAM…" at bounding box center [342, 125] width 118 height 250
click at [319, 5] on icon "button" at bounding box center [393, 6] width 5 height 5
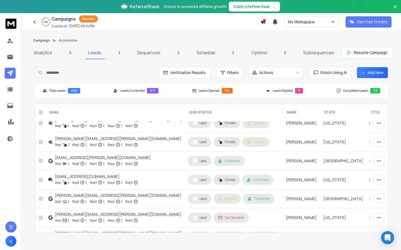
scroll to position [274, 0]
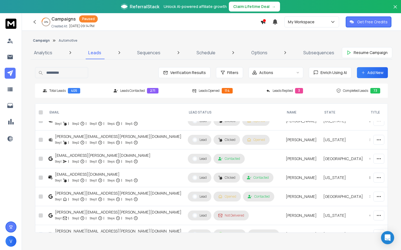
click at [319, 74] on td "[US_STATE]" at bounding box center [343, 64] width 46 height 19
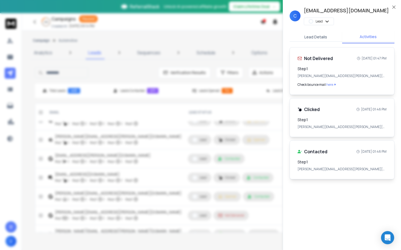
click at [319, 39] on button "Activities" at bounding box center [368, 37] width 53 height 13
click at [319, 169] on p "[PERSON_NAME][EMAIL_ADDRESS][PERSON_NAME][DOMAIN_NAME]" at bounding box center [341, 169] width 89 height 4
click at [253, 163] on div at bounding box center [200, 125] width 401 height 250
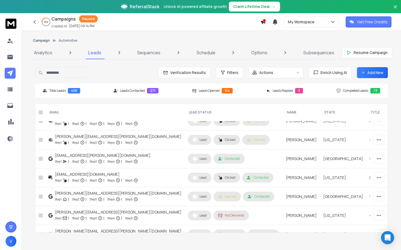
scroll to position [280, 0]
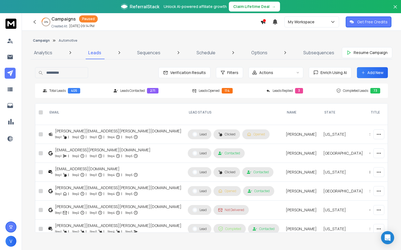
click at [142, 94] on div "Total Leads 405 Leads Contacted 271 Leads Opened 114 Leads Replied 3 Completed …" at bounding box center [211, 90] width 353 height 14
click at [139, 91] on p "Leads Contacted" at bounding box center [132, 90] width 25 height 4
click at [219, 92] on p "Leads Opened" at bounding box center [209, 90] width 21 height 4
click at [319, 72] on button "Add New" at bounding box center [372, 72] width 31 height 11
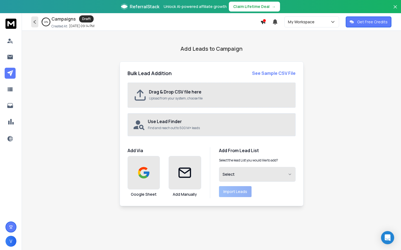
click at [35, 21] on icon at bounding box center [34, 21] width 5 height 5
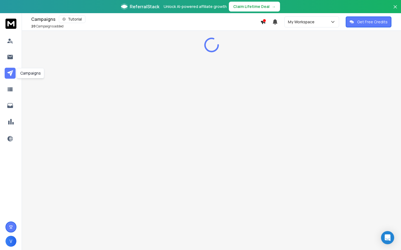
click at [7, 70] on icon at bounding box center [10, 73] width 7 height 7
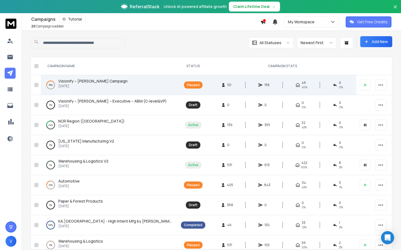
click at [120, 83] on div "38 % Visionify – Dr. Reddy’s Campaign 7 days ago" at bounding box center [109, 84] width 126 height 13
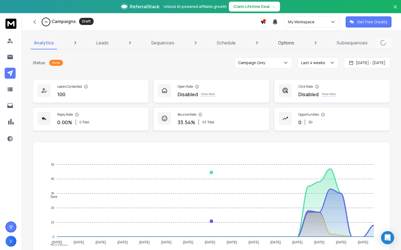
click at [287, 43] on p "Options" at bounding box center [286, 42] width 16 height 7
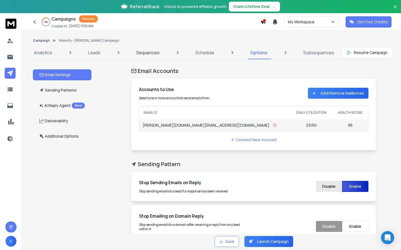
click at [155, 53] on p "Sequences" at bounding box center [147, 52] width 23 height 7
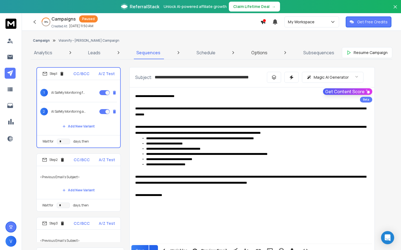
click at [259, 55] on p "Options" at bounding box center [259, 52] width 16 height 7
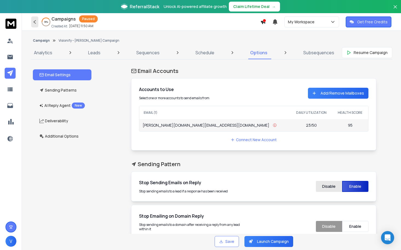
click at [33, 21] on icon at bounding box center [34, 21] width 5 height 5
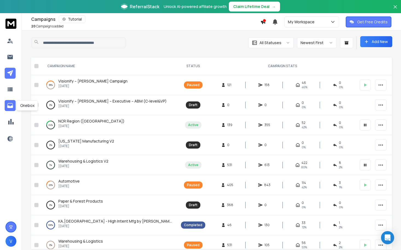
click at [11, 106] on icon at bounding box center [10, 105] width 6 height 5
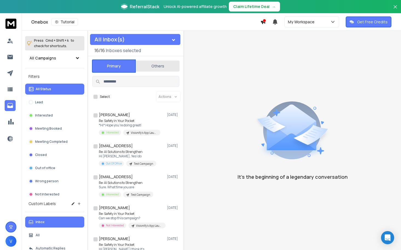
click at [173, 38] on icon at bounding box center [173, 39] width 5 height 5
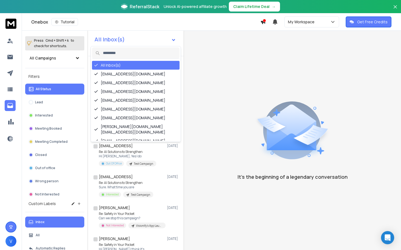
click at [146, 62] on div "All Inbox(s)" at bounding box center [136, 65] width 88 height 9
click at [131, 54] on input at bounding box center [136, 52] width 88 height 11
type input "****"
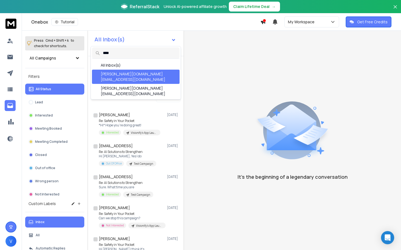
click at [145, 76] on div "[PERSON_NAME][DOMAIN_NAME][EMAIL_ADDRESS][DOMAIN_NAME]" at bounding box center [136, 76] width 88 height 14
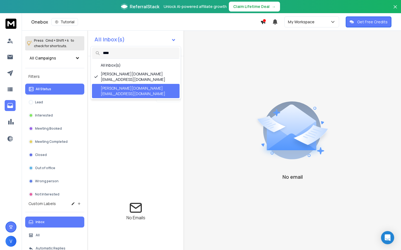
click at [145, 84] on div "[PERSON_NAME][DOMAIN_NAME][EMAIL_ADDRESS][DOMAIN_NAME]" at bounding box center [136, 91] width 88 height 14
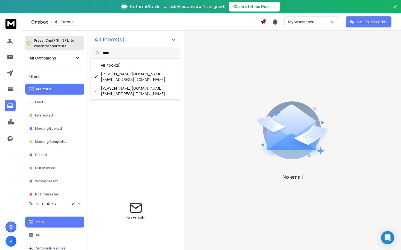
click at [213, 84] on div "No email" at bounding box center [292, 137] width 217 height 212
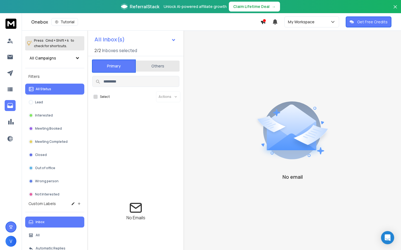
click at [154, 66] on button "Others" at bounding box center [158, 66] width 44 height 12
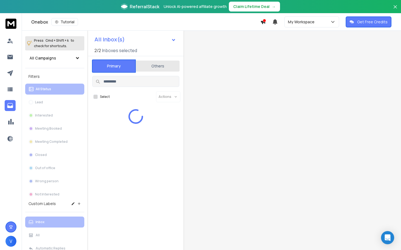
click at [118, 65] on button "Primary" at bounding box center [114, 65] width 44 height 13
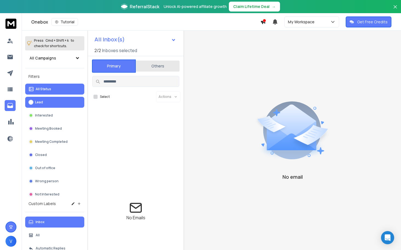
click at [48, 101] on button "Lead" at bounding box center [54, 102] width 59 height 11
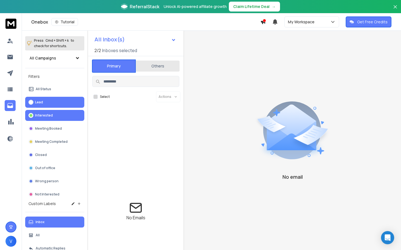
click at [56, 120] on button "Interested" at bounding box center [54, 115] width 59 height 11
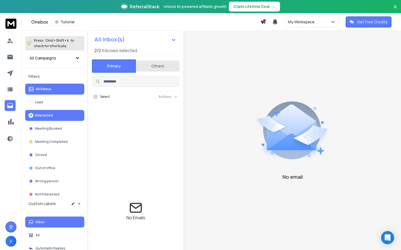
click at [54, 94] on button "All Status" at bounding box center [54, 88] width 59 height 11
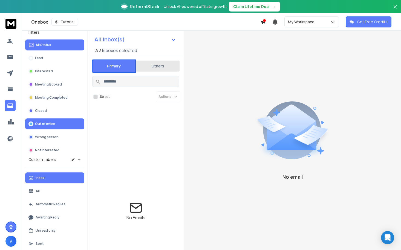
scroll to position [44, 0]
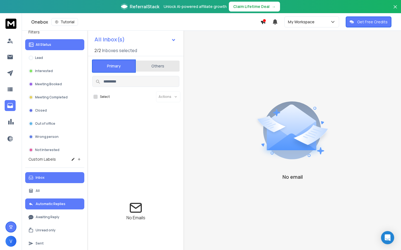
click at [64, 201] on p "Automatic Replies" at bounding box center [51, 203] width 30 height 4
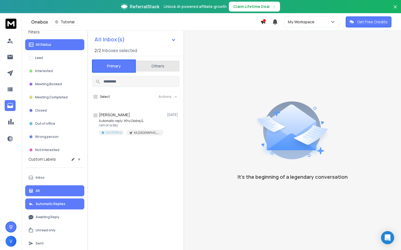
click at [60, 194] on button "All" at bounding box center [54, 190] width 59 height 11
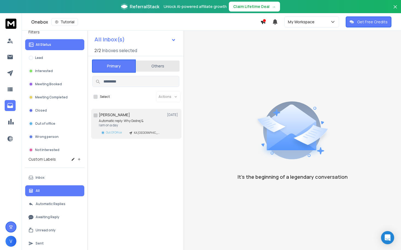
click at [129, 121] on p "Automatic reply: Why Godrej &" at bounding box center [131, 120] width 65 height 4
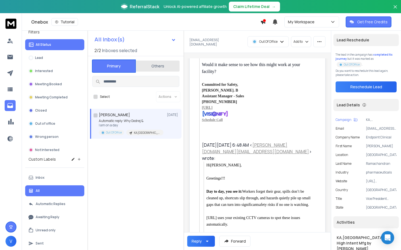
scroll to position [265, 0]
drag, startPoint x: 207, startPoint y: 142, endPoint x: 227, endPoint y: 143, distance: 20.8
click at [227, 161] on div "Hi Vasu, Greetings!!!" at bounding box center [259, 174] width 107 height 26
click at [303, 213] on div "Visionify.ai uses your existing CCTV cameras to spot these issues automatically…" at bounding box center [259, 226] width 107 height 26
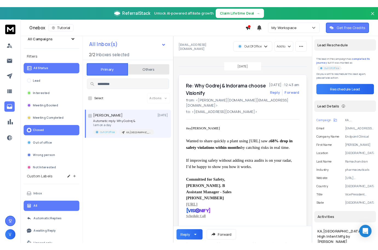
scroll to position [0, 0]
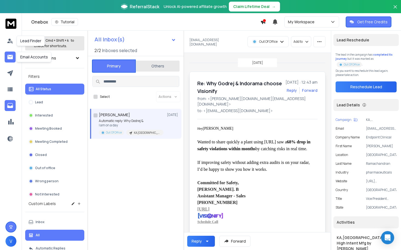
click at [10, 59] on icon at bounding box center [9, 57] width 5 height 4
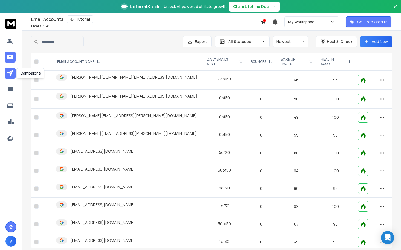
click at [13, 73] on icon at bounding box center [10, 73] width 7 height 7
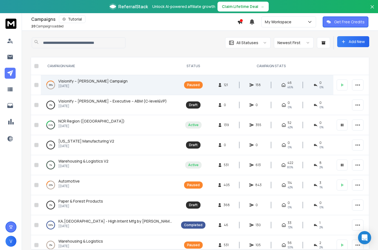
click at [113, 83] on span "Visionify – [PERSON_NAME] Campaign" at bounding box center [92, 80] width 69 height 5
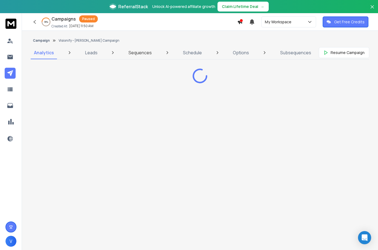
click at [144, 56] on link "Sequences" at bounding box center [140, 52] width 30 height 13
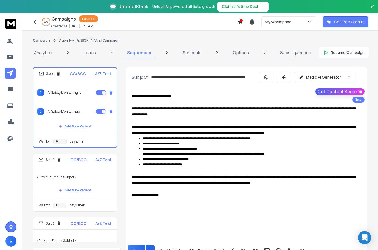
click at [148, 92] on div "**********" at bounding box center [246, 162] width 240 height 150
click at [155, 95] on span "**********" at bounding box center [151, 95] width 39 height 3
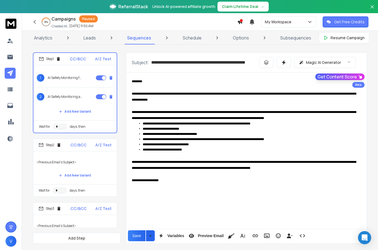
scroll to position [16, 0]
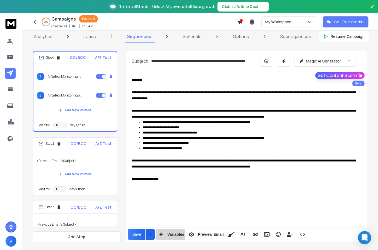
click at [166, 233] on span "Variables" at bounding box center [175, 234] width 19 height 5
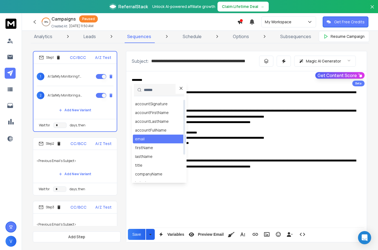
click at [249, 192] on div "**********" at bounding box center [246, 146] width 240 height 150
click at [188, 216] on div "**********" at bounding box center [246, 146] width 240 height 150
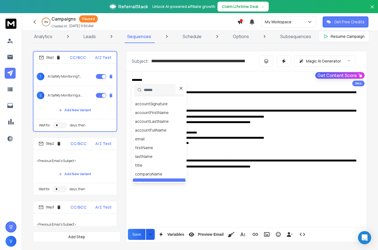
click at [180, 89] on icon at bounding box center [181, 88] width 4 height 4
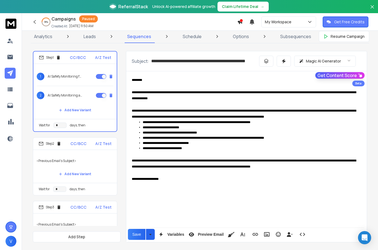
click at [219, 211] on div "**********" at bounding box center [246, 146] width 240 height 150
click at [159, 81] on div "********" at bounding box center [246, 80] width 229 height 6
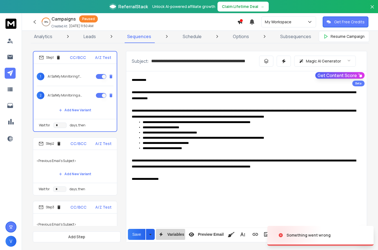
click at [178, 234] on span "Variables" at bounding box center [175, 234] width 19 height 5
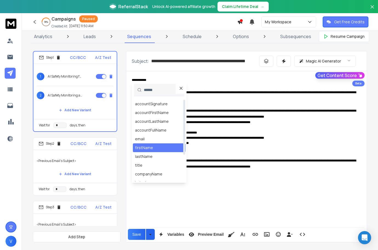
click at [161, 147] on div "firstName" at bounding box center [159, 147] width 53 height 9
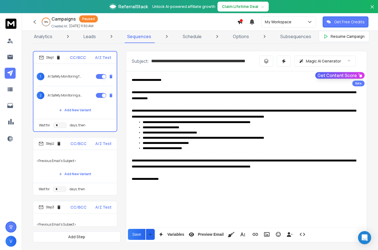
click at [184, 80] on div "**********" at bounding box center [246, 80] width 229 height 6
click at [30, 16] on div "38 % Campaigns Paused Created At: Oct 06, 2025, 11:50 AM My Workspace Get Free …" at bounding box center [189, 22] width 378 height 18
click at [33, 20] on icon at bounding box center [34, 21] width 5 height 5
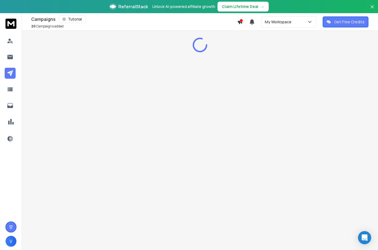
click at [372, 7] on icon "Close banner" at bounding box center [371, 6] width 3 height 3
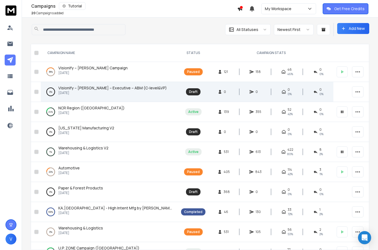
click at [35, 90] on button "button" at bounding box center [36, 91] width 4 height 4
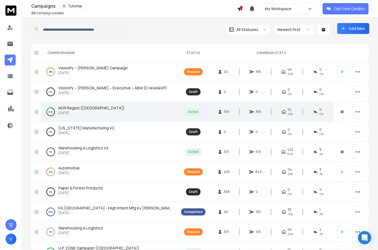
click at [37, 111] on button "button" at bounding box center [36, 111] width 4 height 4
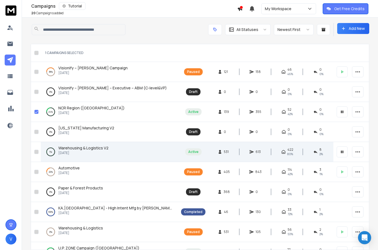
click at [37, 152] on button "button" at bounding box center [36, 151] width 4 height 4
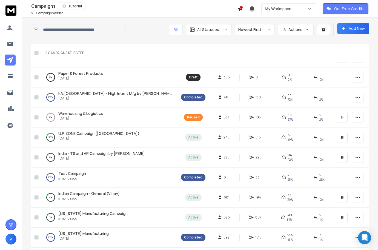
scroll to position [118, 0]
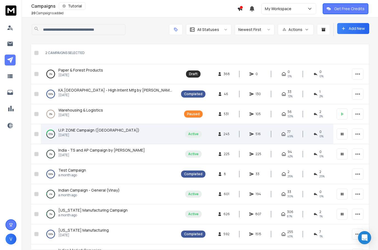
click at [38, 134] on button "button" at bounding box center [36, 134] width 4 height 4
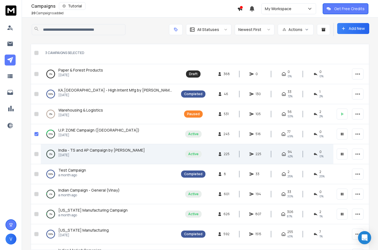
click at [38, 153] on button "button" at bounding box center [36, 154] width 4 height 4
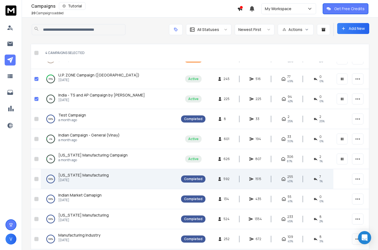
scroll to position [177, 0]
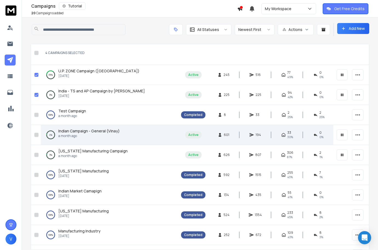
click at [36, 136] on button "button" at bounding box center [36, 134] width 4 height 4
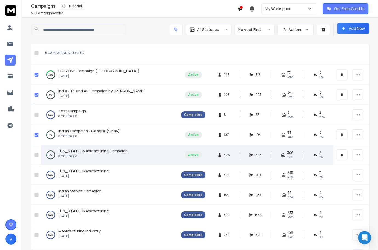
click at [34, 153] on button "button" at bounding box center [36, 154] width 4 height 4
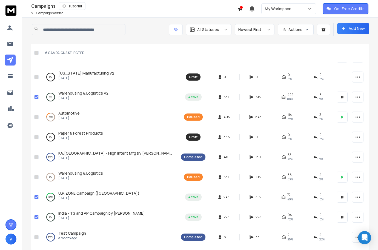
scroll to position [0, 0]
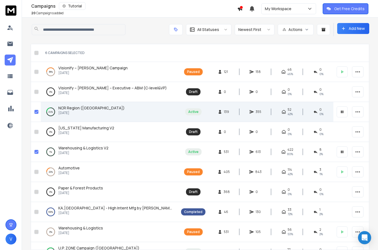
click at [342, 113] on icon at bounding box center [341, 111] width 5 height 5
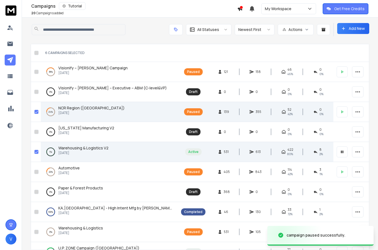
click at [344, 153] on icon at bounding box center [341, 151] width 5 height 5
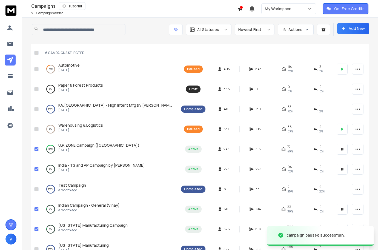
scroll to position [108, 0]
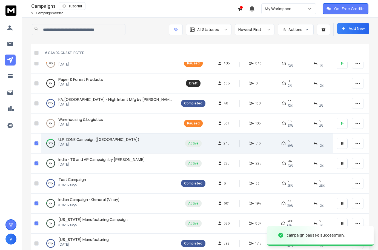
click at [343, 144] on icon at bounding box center [342, 143] width 2 height 3
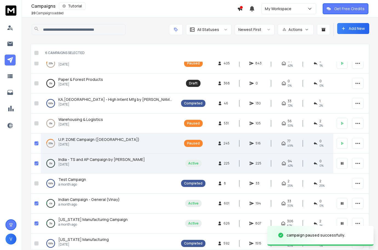
click at [344, 164] on button at bounding box center [341, 163] width 11 height 11
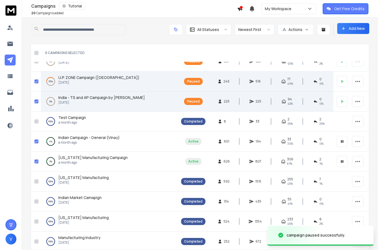
scroll to position [175, 0]
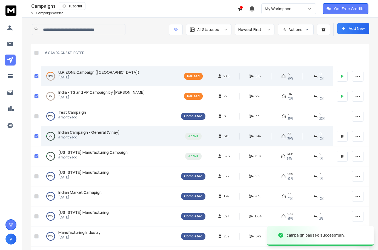
click at [343, 136] on icon at bounding box center [341, 136] width 5 height 5
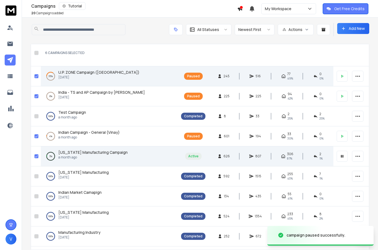
click at [342, 156] on icon at bounding box center [342, 156] width 2 height 3
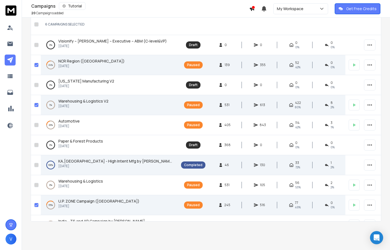
scroll to position [0, 0]
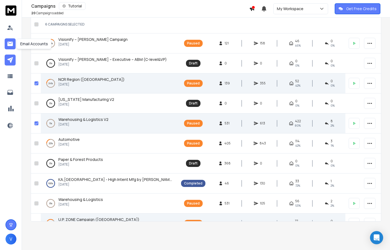
click at [8, 45] on icon at bounding box center [9, 44] width 5 height 4
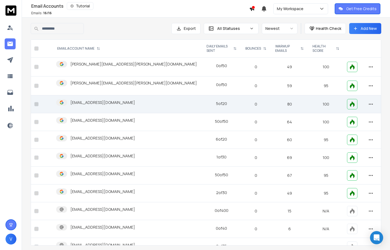
scroll to position [38, 0]
click at [202, 97] on td "5 of 20" at bounding box center [221, 102] width 39 height 14
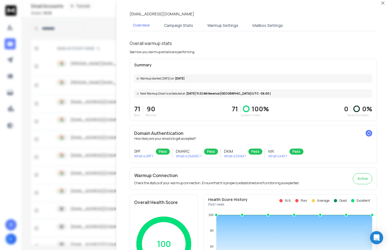
scroll to position [0, 0]
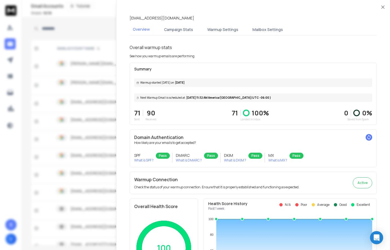
click at [173, 28] on button "Campaign Stats" at bounding box center [179, 30] width 36 height 12
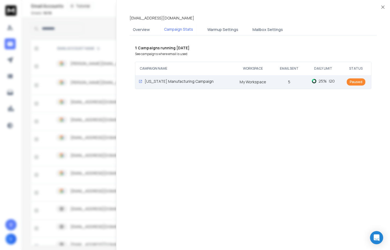
click at [175, 81] on td "[US_STATE] Manufacturing Campaign" at bounding box center [179, 81] width 88 height 12
click at [141, 83] on icon at bounding box center [140, 81] width 4 height 4
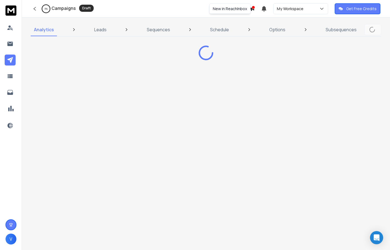
click at [253, 9] on icon at bounding box center [252, 9] width 4 height 4
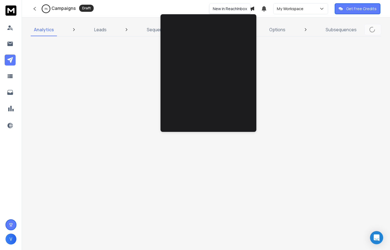
click at [253, 9] on icon at bounding box center [252, 9] width 4 height 4
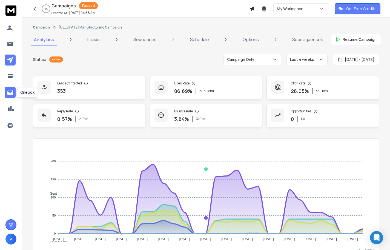
click at [10, 92] on icon at bounding box center [10, 92] width 7 height 7
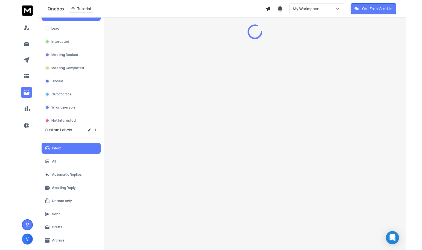
scroll to position [65, 0]
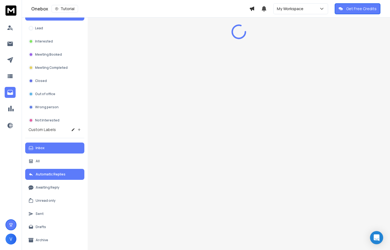
click at [50, 172] on p "Automatic Replies" at bounding box center [51, 174] width 30 height 4
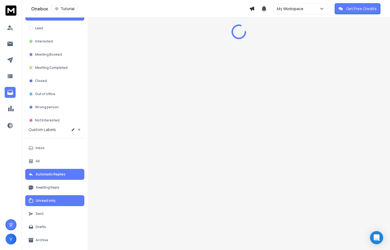
click at [59, 197] on button "Unread only" at bounding box center [54, 200] width 59 height 11
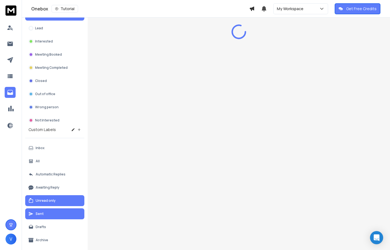
click at [66, 211] on button "Sent" at bounding box center [54, 213] width 59 height 11
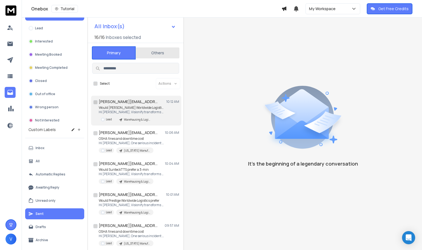
click at [152, 106] on p "Would Hellmann Worldwide Logistics prefer" at bounding box center [132, 107] width 66 height 4
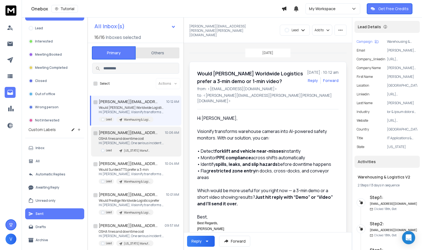
click at [143, 137] on p "OSHA fines and downtime cost" at bounding box center [132, 138] width 66 height 4
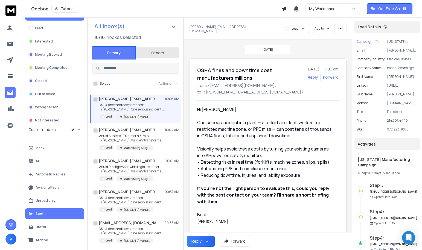
scroll to position [34, 0]
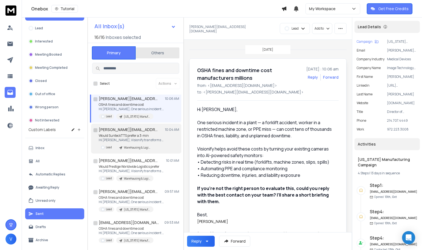
click at [138, 134] on p "Would SunteckTTS prefer a 3-min" at bounding box center [132, 135] width 66 height 4
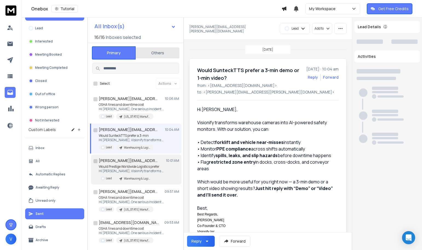
click at [137, 165] on p "Would Prestige Worldwide Logistics prefer" at bounding box center [132, 166] width 66 height 4
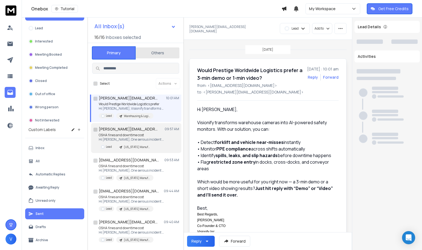
scroll to position [101, 0]
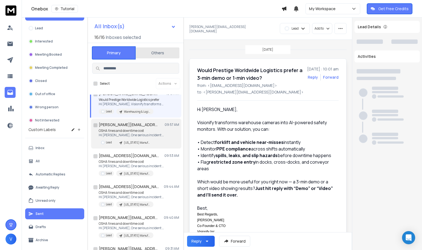
click at [107, 132] on p "OSHA fines and downtime cost" at bounding box center [132, 130] width 66 height 4
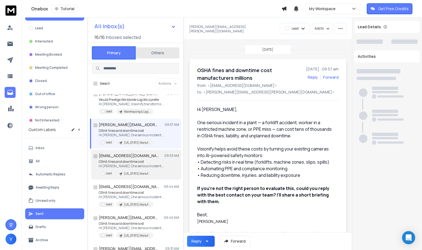
click at [114, 160] on p "OSHA fines and downtime cost" at bounding box center [132, 161] width 66 height 4
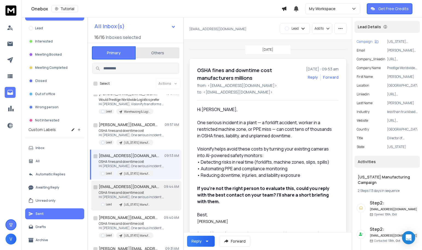
click at [124, 193] on p "OSHA fines and downtime cost" at bounding box center [132, 192] width 66 height 4
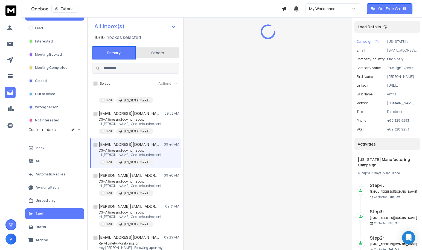
scroll to position [151, 0]
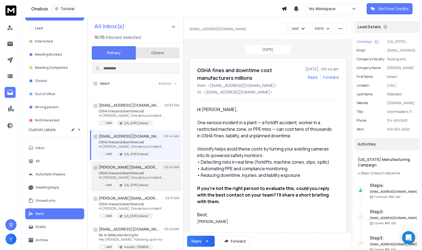
click at [120, 169] on h1 "brian.singh@tintworld.com" at bounding box center [129, 166] width 60 height 5
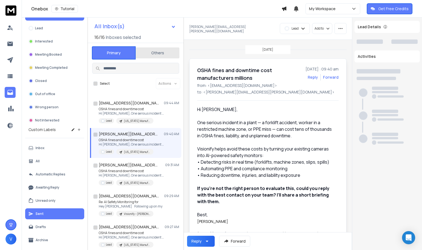
scroll to position [204, 0]
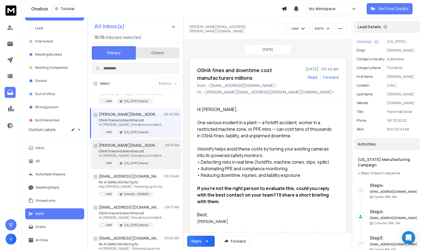
click at [131, 149] on p "OSHA fines and downtime cost" at bounding box center [132, 151] width 66 height 4
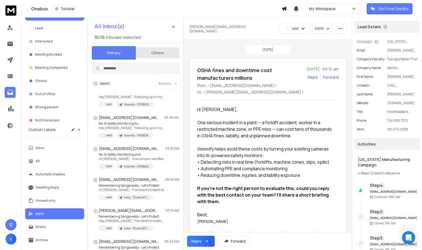
scroll to position [604, 0]
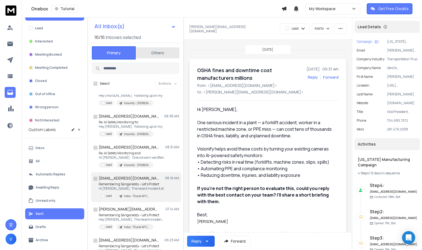
click at [115, 179] on h1 "harish.simhadri@indosolsolar.com" at bounding box center [129, 177] width 60 height 5
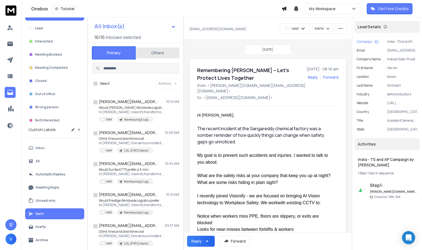
scroll to position [39, 0]
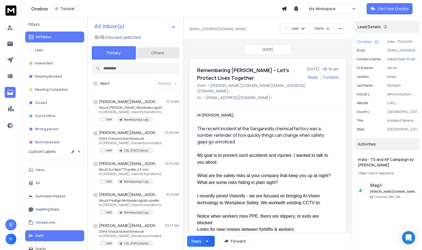
click at [160, 53] on button "Others" at bounding box center [158, 53] width 44 height 12
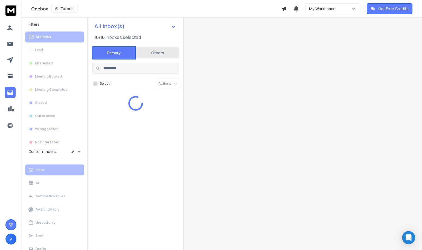
scroll to position [65, 0]
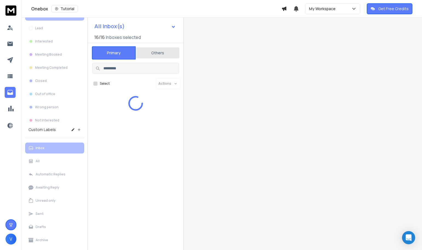
click at [116, 53] on button "Primary" at bounding box center [114, 52] width 44 height 13
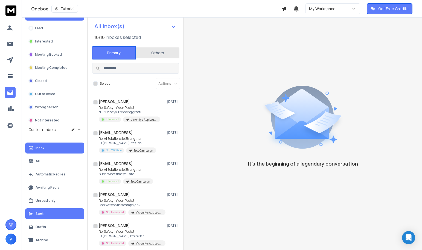
click at [60, 211] on button "Sent" at bounding box center [54, 213] width 59 height 11
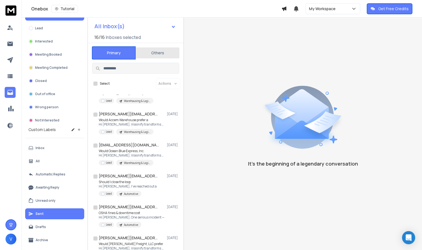
scroll to position [1692, 0]
